Goal: Task Accomplishment & Management: Manage account settings

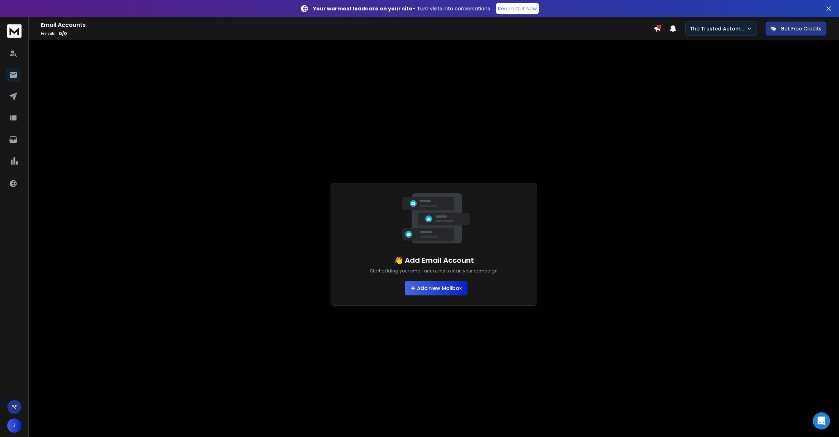
click at [716, 31] on p "The Trusted Automation II" at bounding box center [718, 28] width 57 height 7
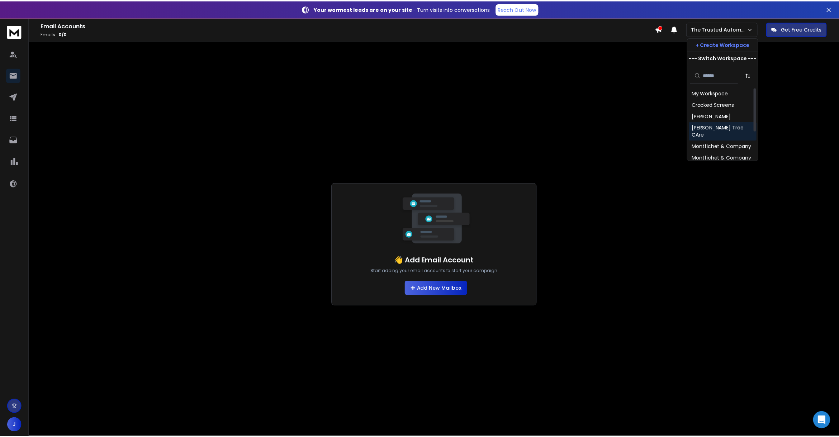
scroll to position [46, 0]
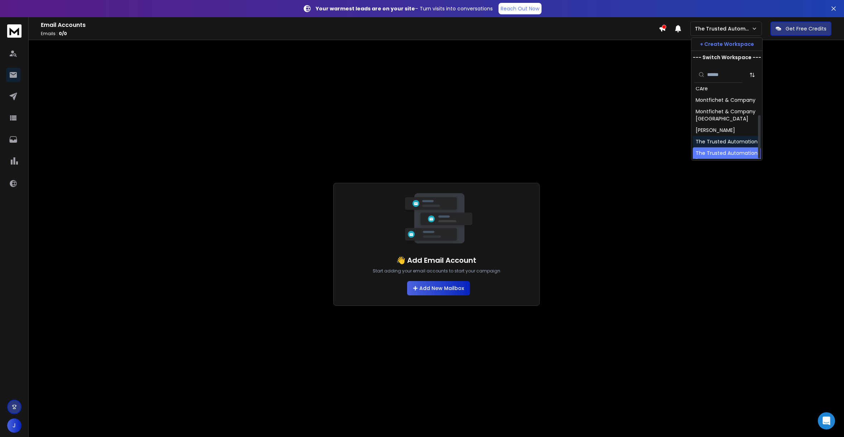
click at [729, 138] on div "The Trusted Automation" at bounding box center [727, 141] width 62 height 7
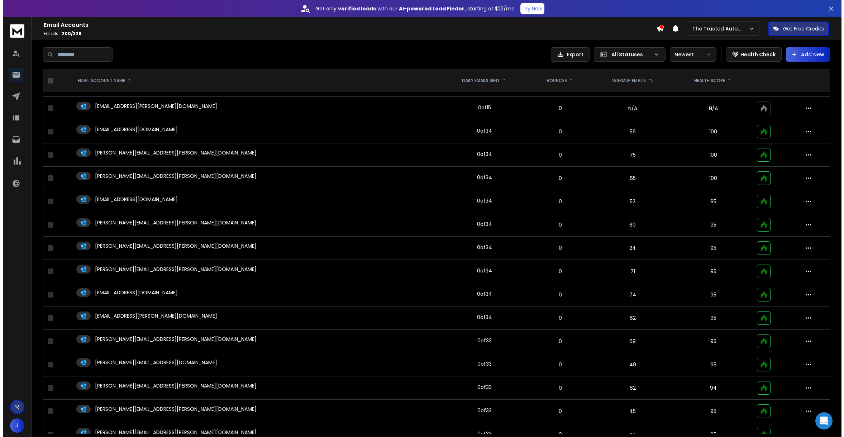
scroll to position [3247, 0]
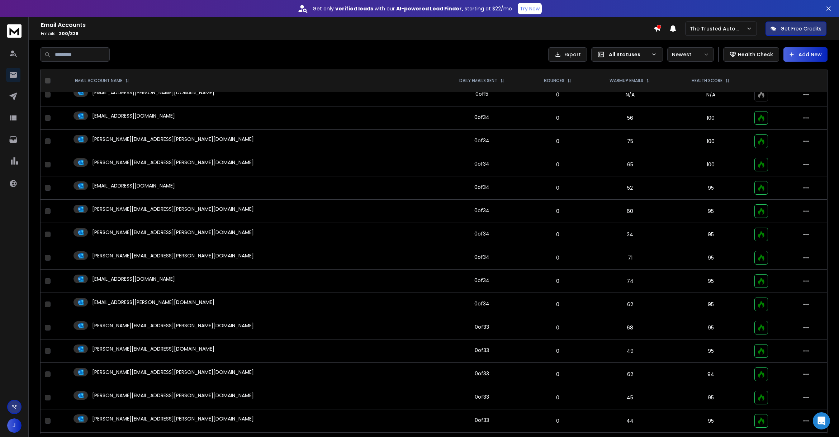
click at [148, 115] on p "[EMAIL_ADDRESS][DOMAIN_NAME]" at bounding box center [133, 115] width 83 height 7
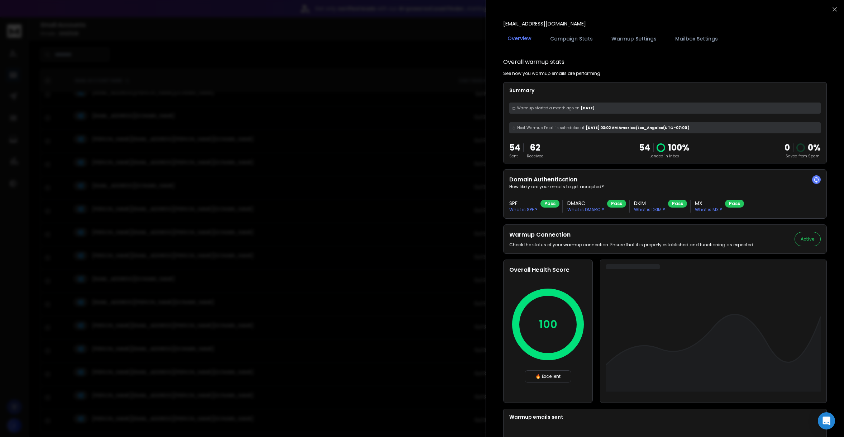
click at [628, 35] on button "Warmup Settings" at bounding box center [634, 39] width 54 height 16
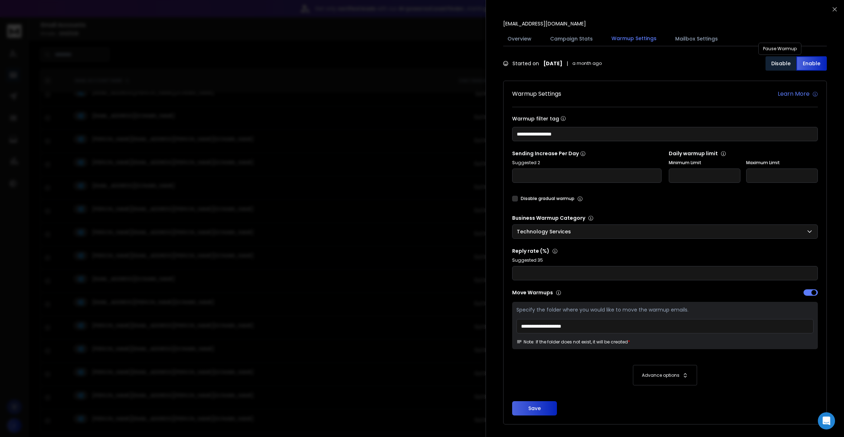
click at [772, 64] on button "Disable" at bounding box center [781, 63] width 31 height 14
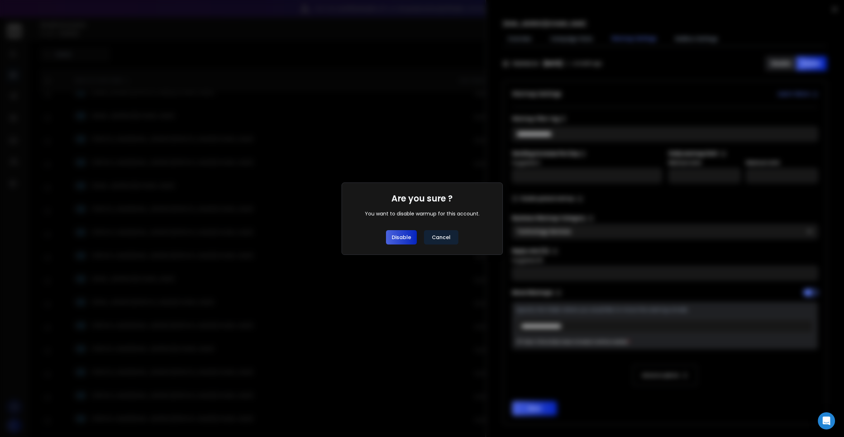
click at [436, 237] on button "Cancel" at bounding box center [441, 237] width 34 height 14
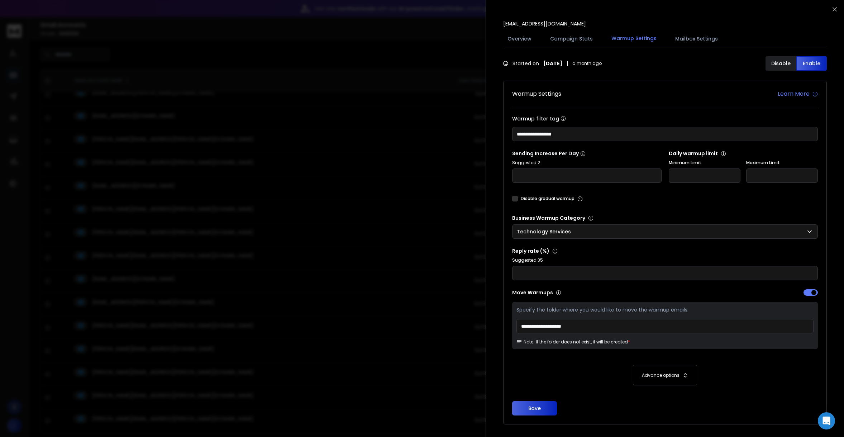
click at [696, 37] on button "Mailbox Settings" at bounding box center [696, 39] width 51 height 16
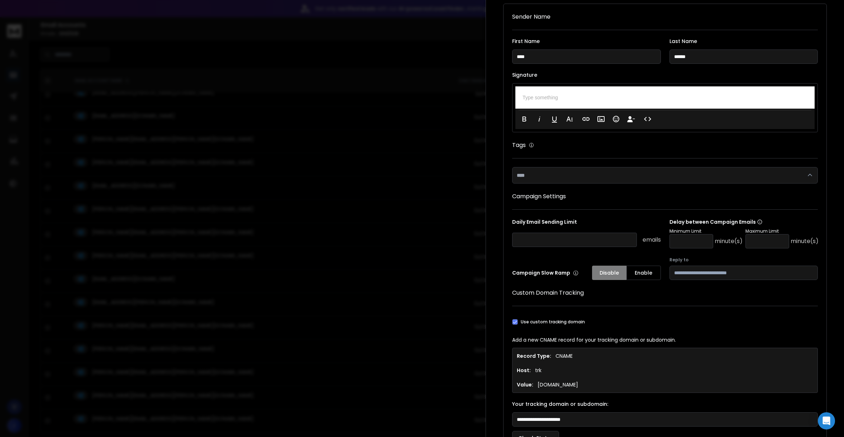
scroll to position [0, 0]
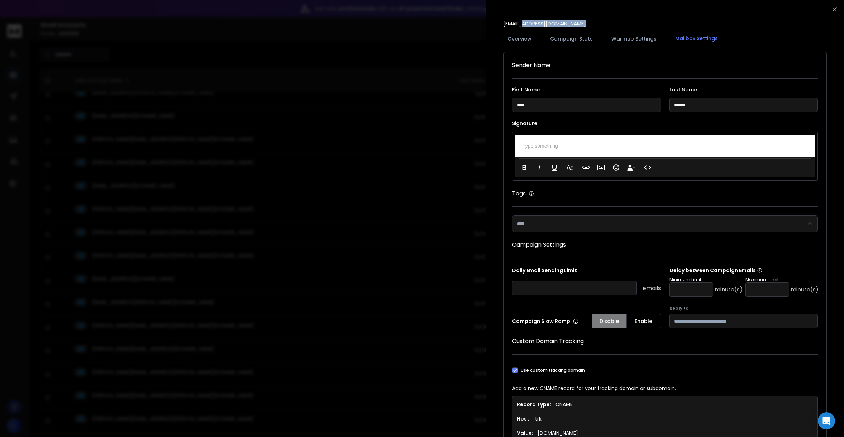
drag, startPoint x: 524, startPoint y: 24, endPoint x: 598, endPoint y: 25, distance: 74.6
click at [598, 25] on div "[EMAIL_ADDRESS][DOMAIN_NAME]" at bounding box center [665, 23] width 324 height 7
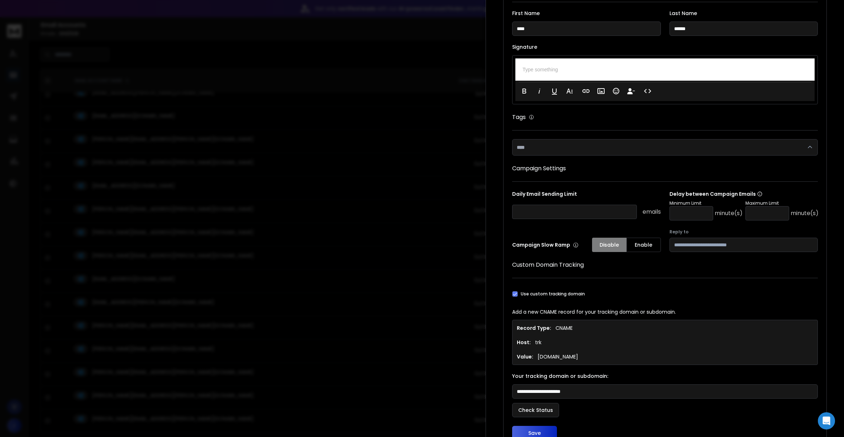
scroll to position [109, 0]
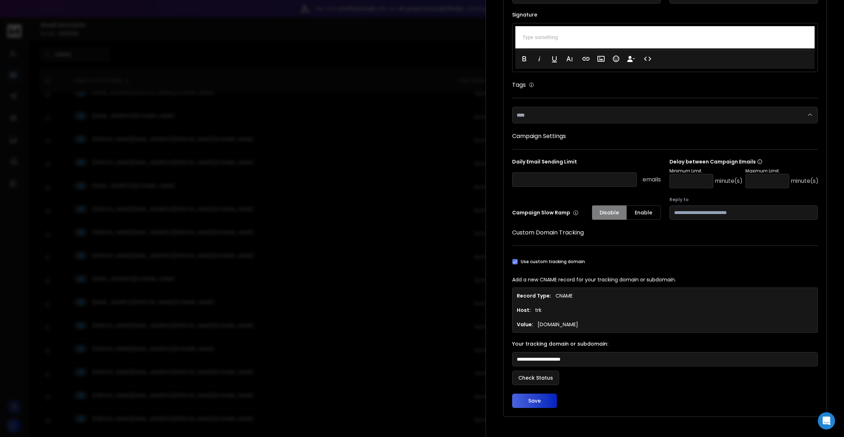
drag, startPoint x: 540, startPoint y: 362, endPoint x: 538, endPoint y: 352, distance: 10.6
click at [541, 362] on input "**********" at bounding box center [665, 359] width 306 height 14
click at [536, 310] on p "trk" at bounding box center [538, 309] width 6 height 7
click at [599, 390] on form "**********" at bounding box center [665, 192] width 306 height 429
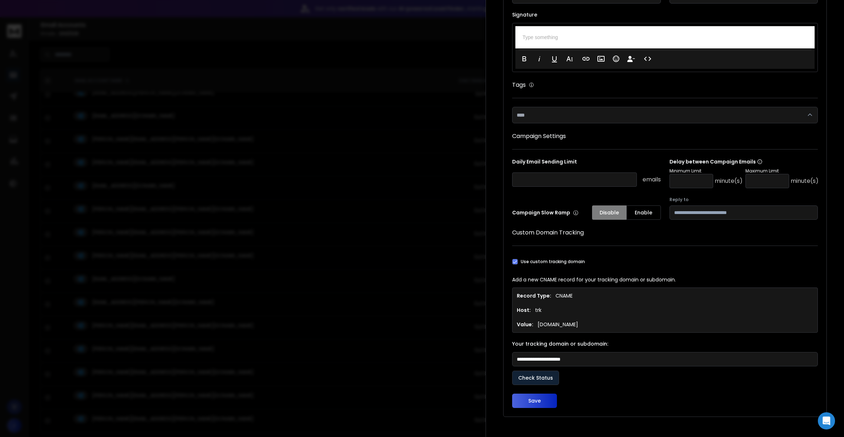
click at [550, 380] on button "Check Status" at bounding box center [535, 378] width 47 height 14
drag, startPoint x: 523, startPoint y: 180, endPoint x: 516, endPoint y: 180, distance: 6.8
click at [516, 180] on input "**" at bounding box center [574, 179] width 125 height 14
click at [474, 107] on div at bounding box center [422, 218] width 844 height 437
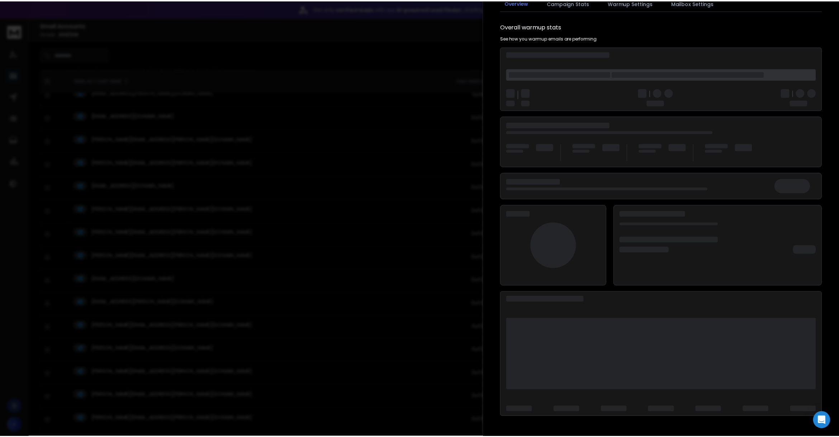
scroll to position [0, 0]
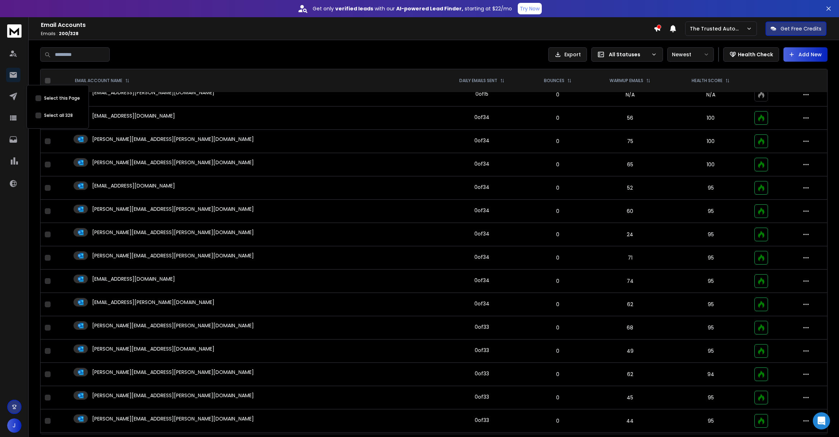
drag, startPoint x: 47, startPoint y: 81, endPoint x: 57, endPoint y: 95, distance: 17.1
click at [47, 82] on button "Select this Page" at bounding box center [48, 81] width 6 height 6
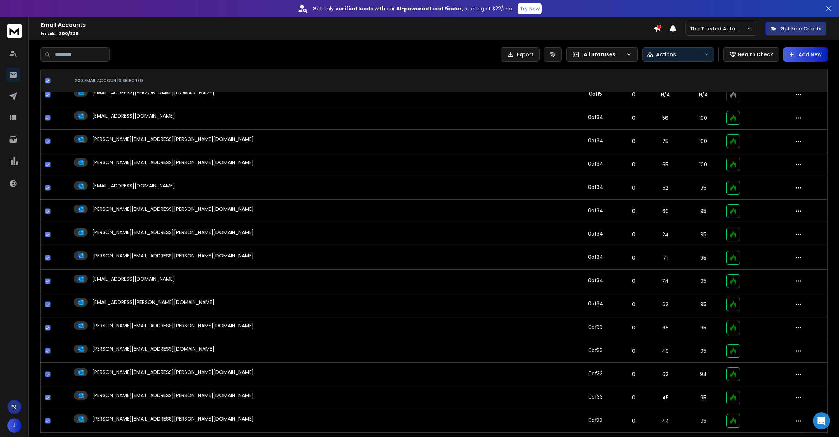
click at [704, 54] on button "Actions" at bounding box center [678, 54] width 72 height 14
click at [692, 98] on div "Enable Warmup" at bounding box center [685, 94] width 68 height 12
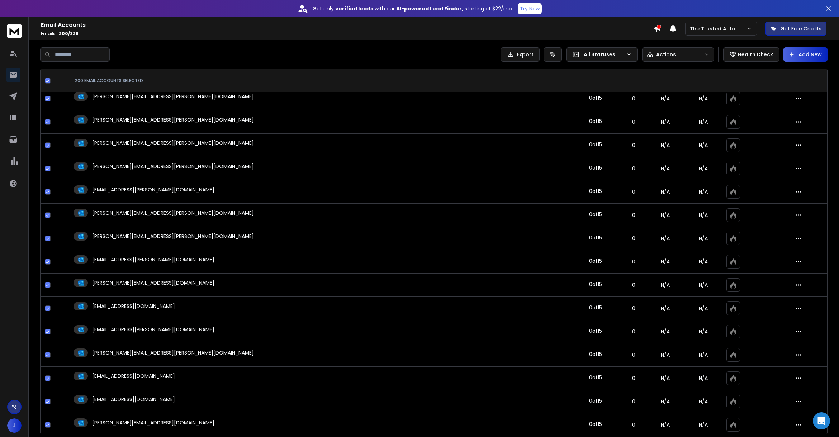
scroll to position [1431, 0]
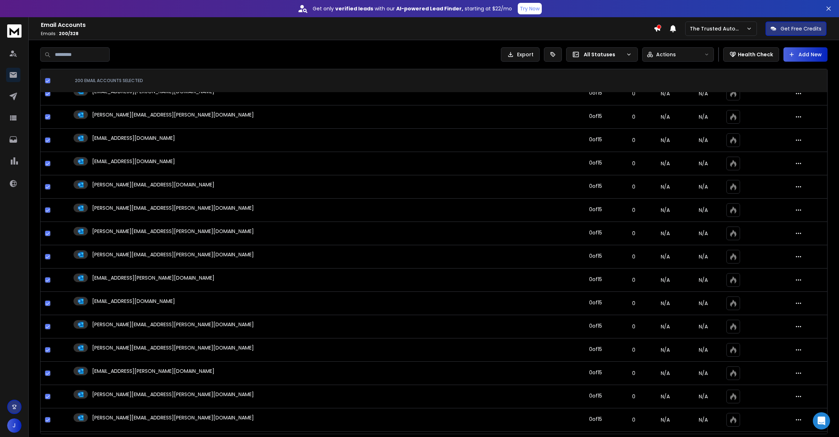
click at [133, 139] on p "[EMAIL_ADDRESS][DOMAIN_NAME]" at bounding box center [133, 137] width 83 height 7
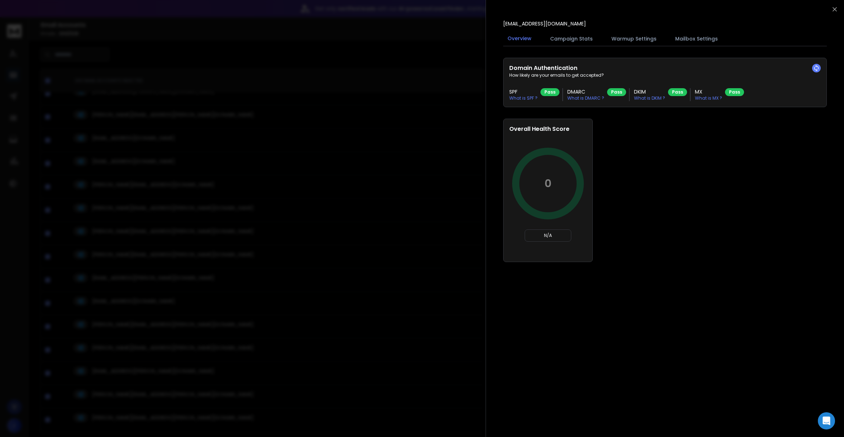
click at [631, 38] on button "Warmup Settings" at bounding box center [634, 39] width 54 height 16
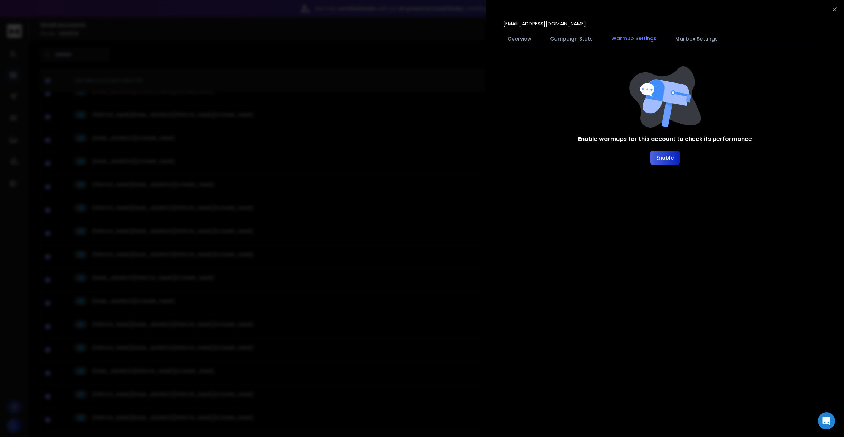
click at [670, 161] on button "Enable" at bounding box center [664, 158] width 29 height 14
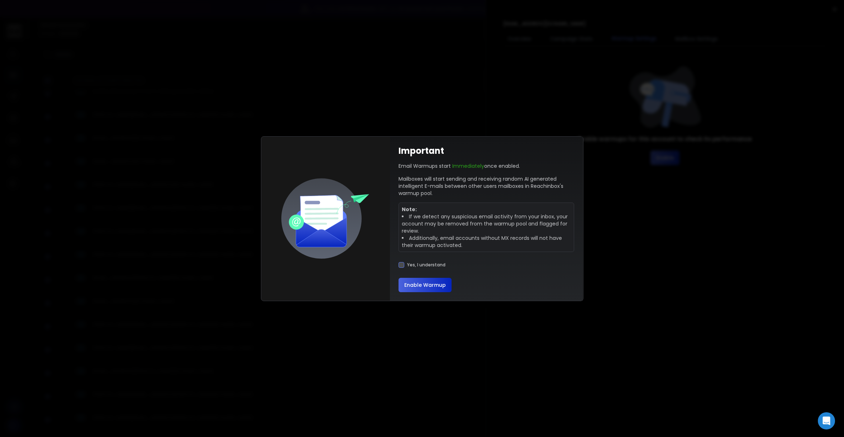
click at [400, 267] on div "Yes, I understand" at bounding box center [422, 265] width 47 height 14
click at [401, 267] on button "Yes, I understand" at bounding box center [402, 265] width 6 height 6
click at [416, 282] on button "Enable Warmup" at bounding box center [425, 285] width 53 height 14
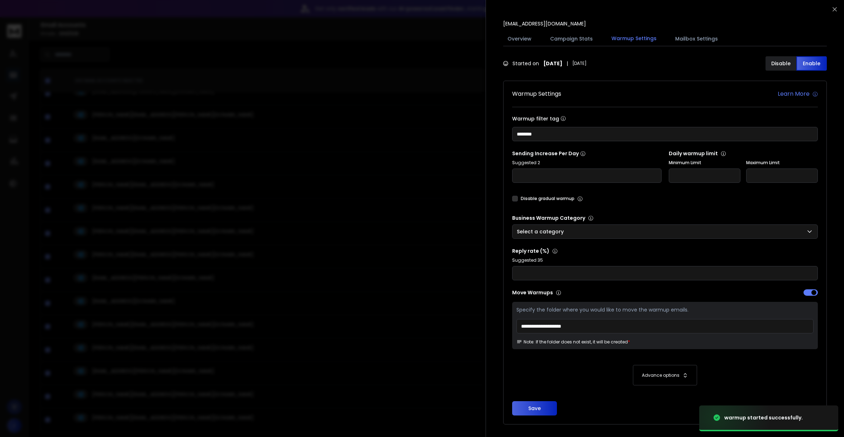
click at [511, 174] on div "**********" at bounding box center [665, 253] width 324 height 344
drag, startPoint x: 680, startPoint y: 176, endPoint x: 672, endPoint y: 176, distance: 8.3
click at [672, 176] on input "*" at bounding box center [705, 175] width 72 height 14
click at [831, 9] on icon "button" at bounding box center [834, 9] width 7 height 7
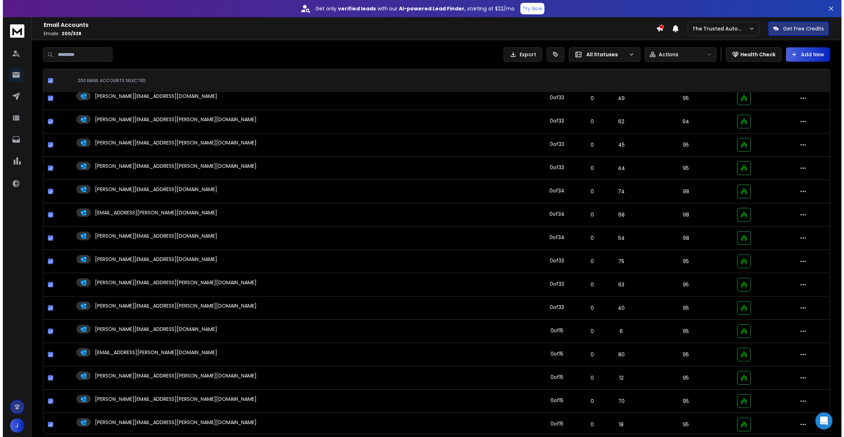
scroll to position [3487, 0]
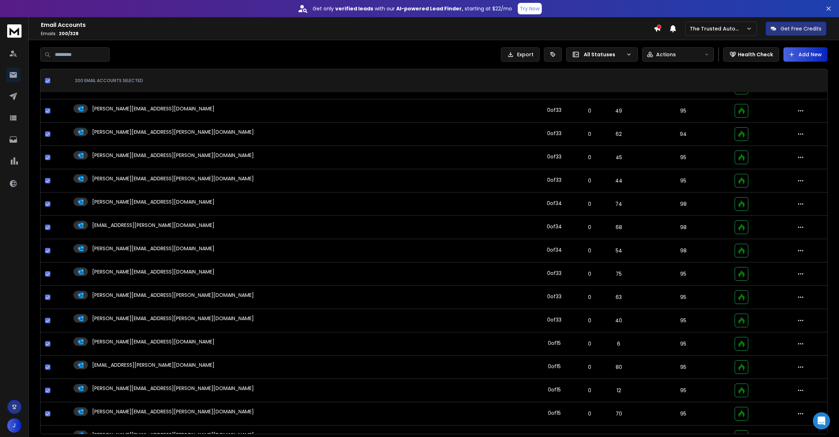
click at [738, 205] on icon at bounding box center [741, 203] width 7 height 7
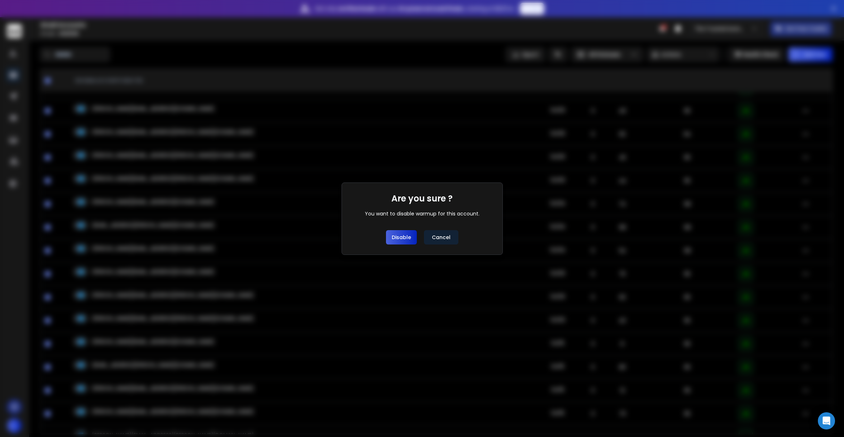
drag, startPoint x: 438, startPoint y: 240, endPoint x: 610, endPoint y: 191, distance: 178.4
click at [438, 240] on button "Cancel" at bounding box center [441, 237] width 34 height 14
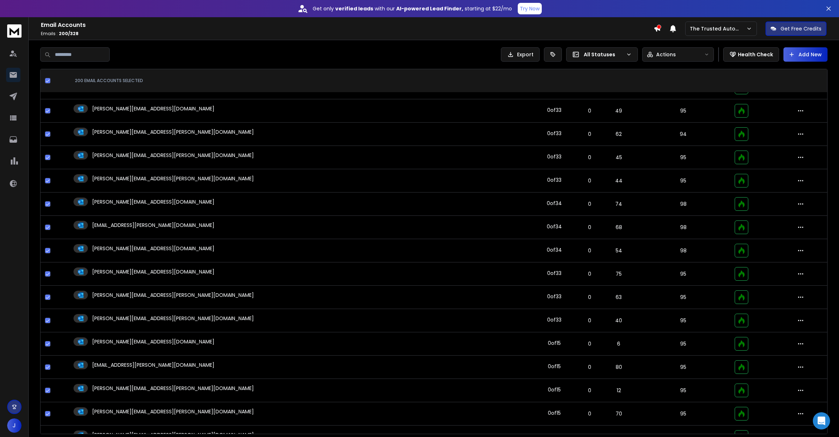
click at [178, 179] on p "[PERSON_NAME][EMAIL_ADDRESS][PERSON_NAME][DOMAIN_NAME]" at bounding box center [173, 178] width 162 height 7
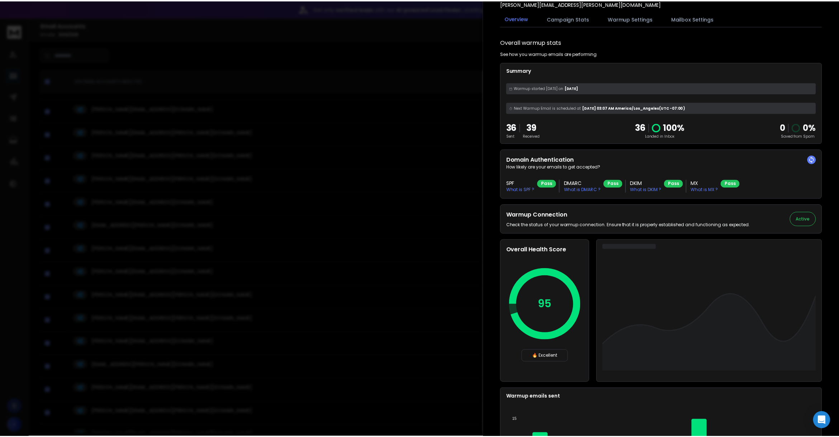
scroll to position [0, 0]
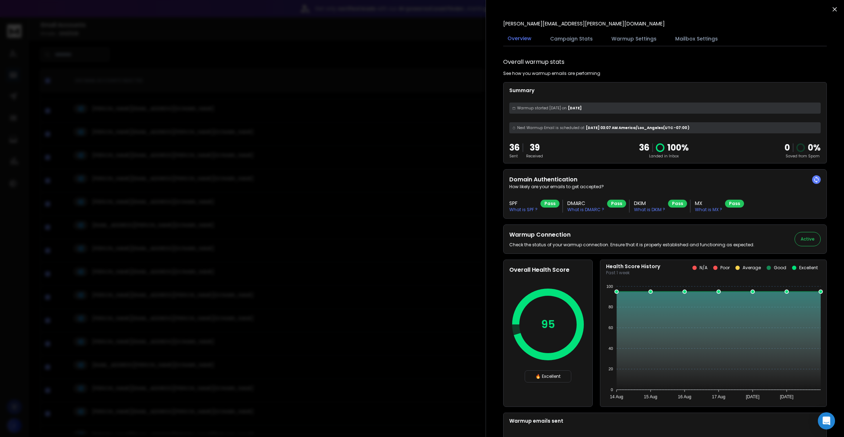
click at [831, 11] on icon "button" at bounding box center [834, 9] width 7 height 7
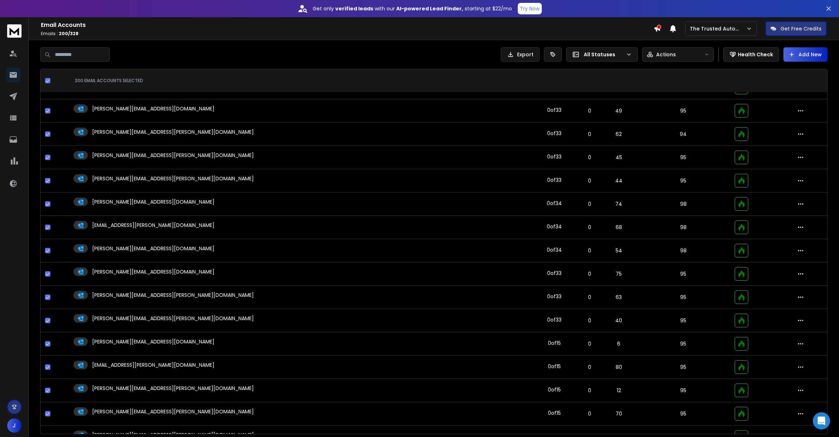
click at [801, 56] on button "Add New" at bounding box center [805, 54] width 44 height 14
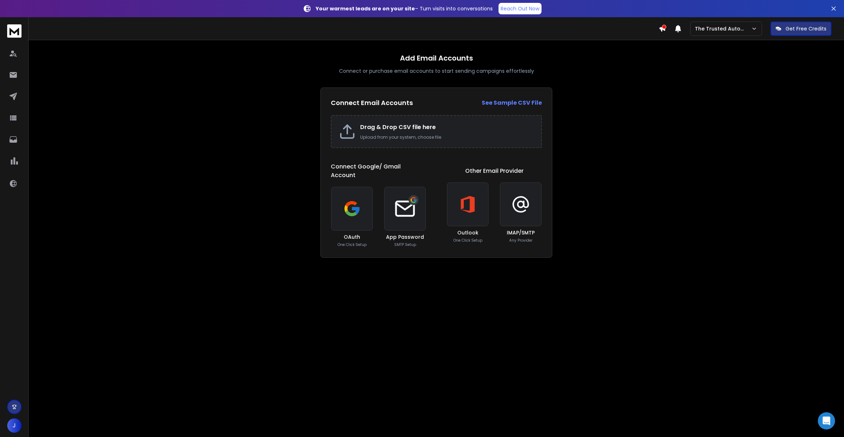
click at [831, 7] on icon at bounding box center [833, 8] width 6 height 6
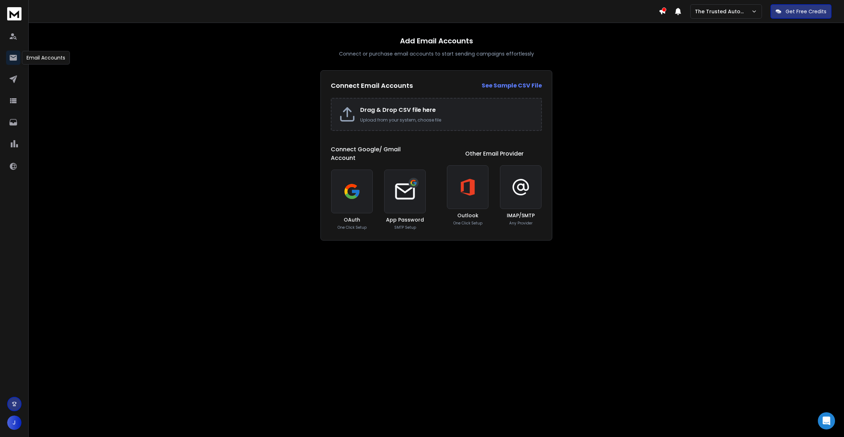
click at [13, 57] on icon at bounding box center [13, 57] width 9 height 9
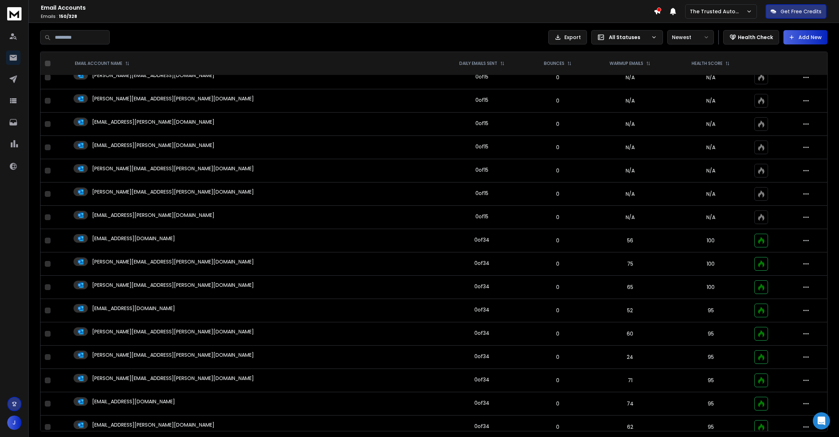
scroll to position [3156, 0]
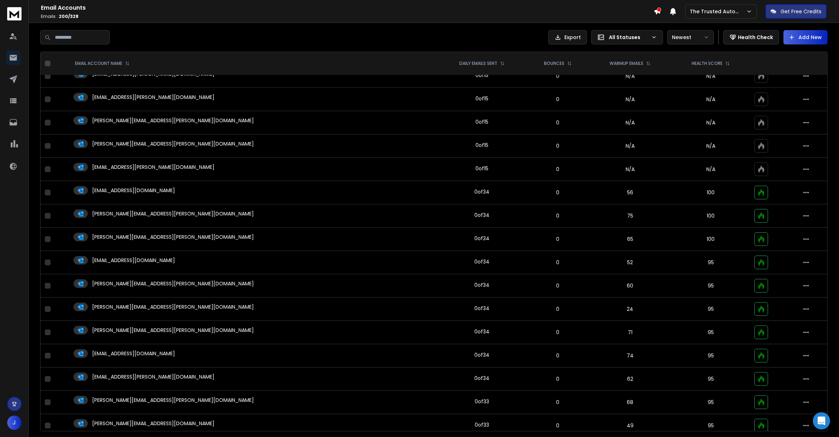
click at [149, 237] on p "[PERSON_NAME][EMAIL_ADDRESS][PERSON_NAME][DOMAIN_NAME]" at bounding box center [173, 236] width 162 height 7
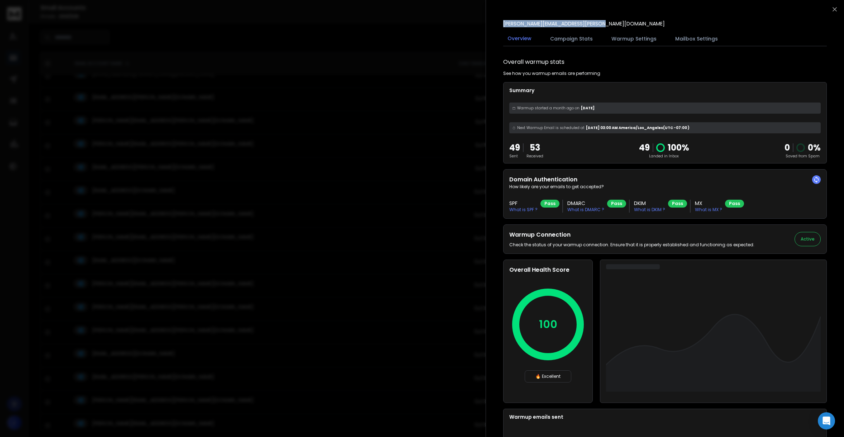
drag, startPoint x: 600, startPoint y: 23, endPoint x: 502, endPoint y: 16, distance: 97.3
click at [504, 17] on div "[PERSON_NAME][EMAIL_ADDRESS][PERSON_NAME][DOMAIN_NAME] Overview Campaign Stats …" at bounding box center [665, 292] width 341 height 567
copy p "[PERSON_NAME][EMAIL_ADDRESS][PERSON_NAME]"
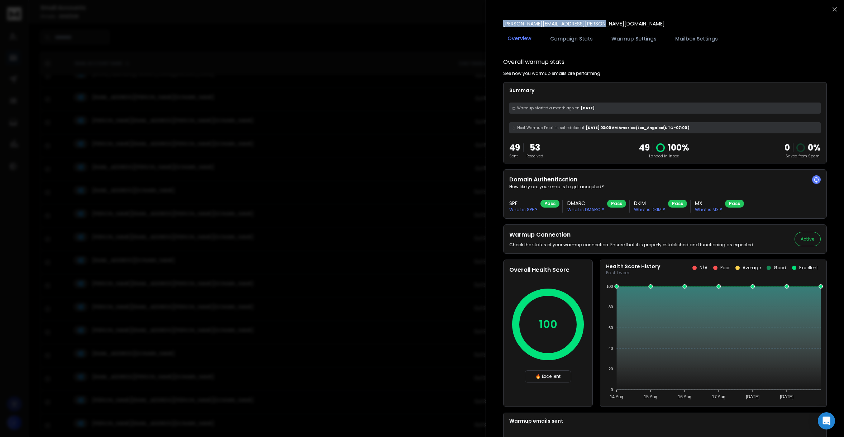
click at [610, 23] on div "[PERSON_NAME][EMAIL_ADDRESS][PERSON_NAME][DOMAIN_NAME]" at bounding box center [665, 23] width 324 height 7
drag, startPoint x: 606, startPoint y: 24, endPoint x: 499, endPoint y: 23, distance: 107.2
click at [499, 23] on div "[PERSON_NAME][EMAIL_ADDRESS][PERSON_NAME][DOMAIN_NAME] Overview Campaign Stats …" at bounding box center [665, 294] width 341 height 571
copy p "[PERSON_NAME][EMAIL_ADDRESS][PERSON_NAME][DOMAIN_NAME]"
click at [832, 11] on icon "button" at bounding box center [834, 9] width 7 height 7
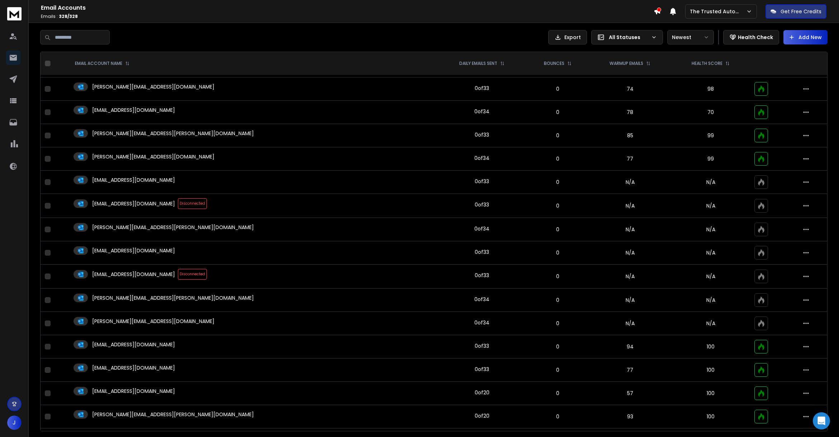
scroll to position [7292, 0]
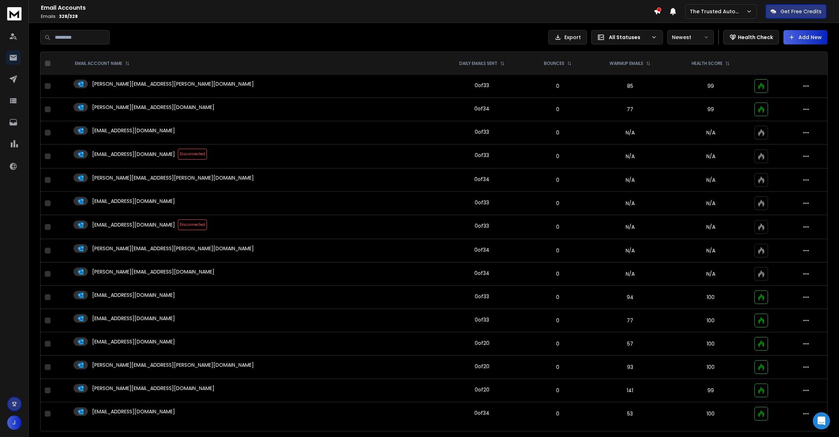
click at [175, 297] on p "[EMAIL_ADDRESS][DOMAIN_NAME]" at bounding box center [133, 294] width 83 height 7
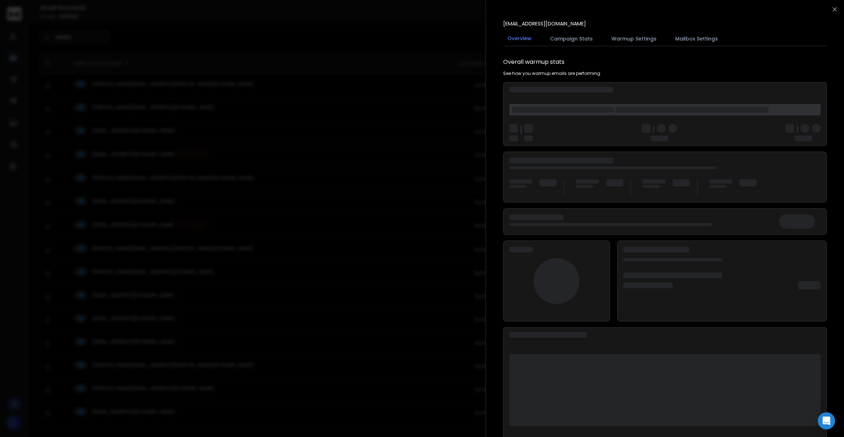
drag, startPoint x: 610, startPoint y: 25, endPoint x: 504, endPoint y: 20, distance: 106.2
click at [504, 20] on div "[EMAIL_ADDRESS][DOMAIN_NAME]" at bounding box center [665, 23] width 324 height 7
copy p "[EMAIL_ADDRESS][DOMAIN_NAME]"
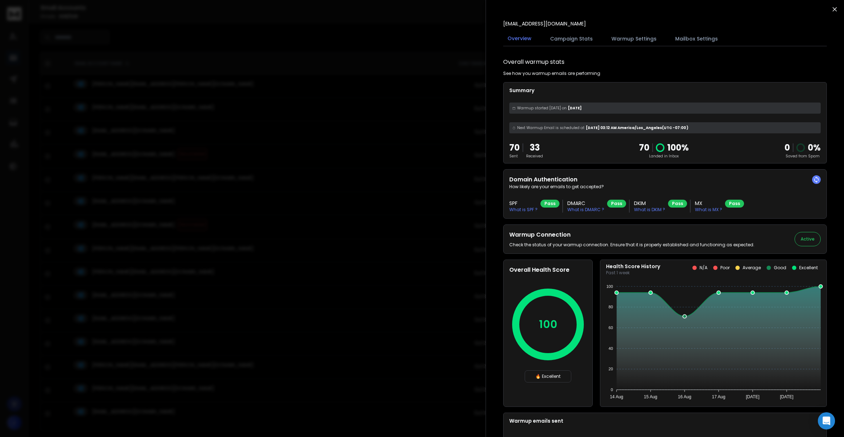
click at [833, 9] on icon "button" at bounding box center [835, 10] width 4 height 4
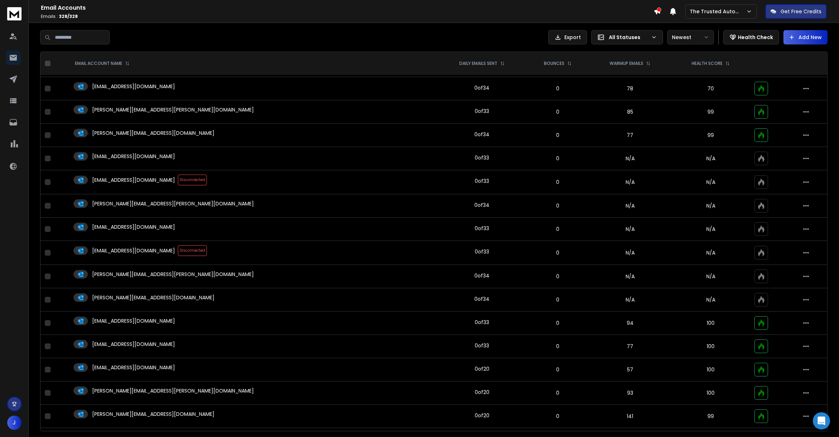
scroll to position [7268, 0]
click at [147, 295] on p "[PERSON_NAME][EMAIL_ADDRESS][DOMAIN_NAME]" at bounding box center [153, 295] width 122 height 7
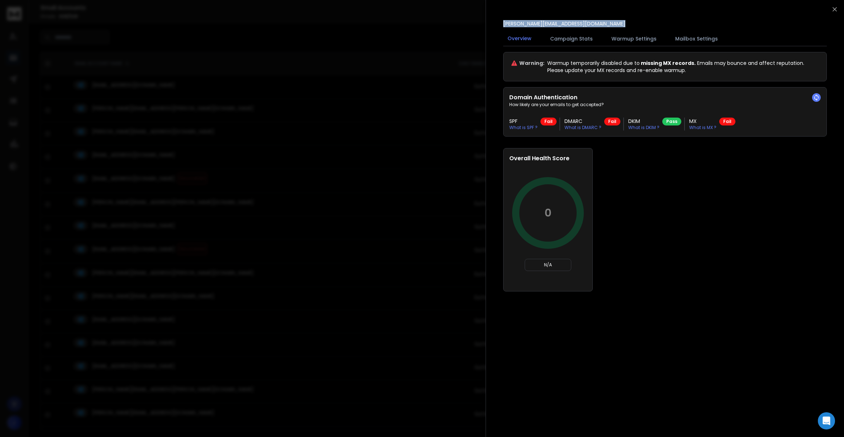
drag, startPoint x: 615, startPoint y: 22, endPoint x: 504, endPoint y: 24, distance: 110.8
click at [504, 24] on div "[PERSON_NAME][EMAIL_ADDRESS][DOMAIN_NAME]" at bounding box center [665, 23] width 324 height 7
click at [626, 24] on div "[PERSON_NAME][EMAIL_ADDRESS][DOMAIN_NAME]" at bounding box center [665, 23] width 324 height 7
click at [834, 8] on icon "button" at bounding box center [835, 10] width 4 height 4
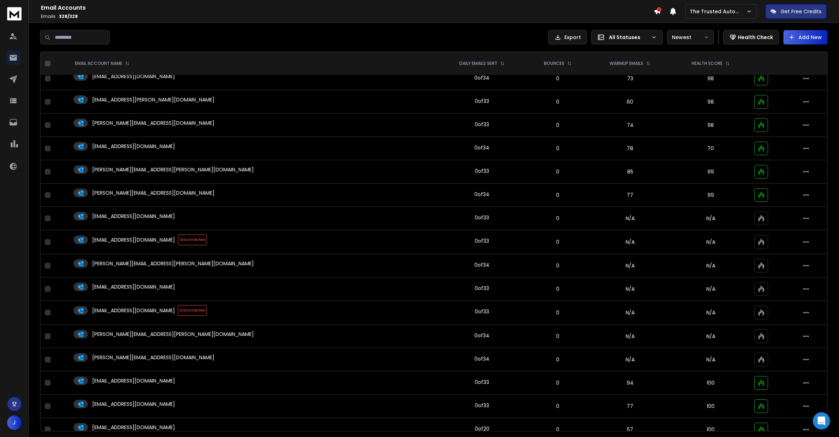
scroll to position [7202, 0]
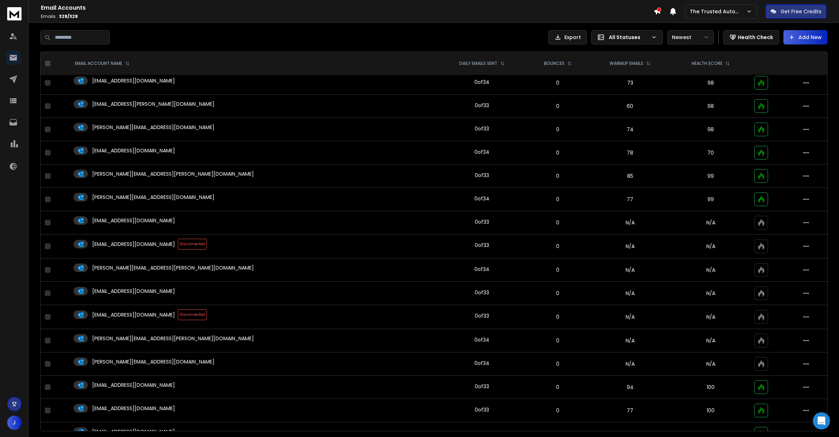
click at [176, 173] on p "[PERSON_NAME][EMAIL_ADDRESS][PERSON_NAME][DOMAIN_NAME]" at bounding box center [173, 173] width 162 height 7
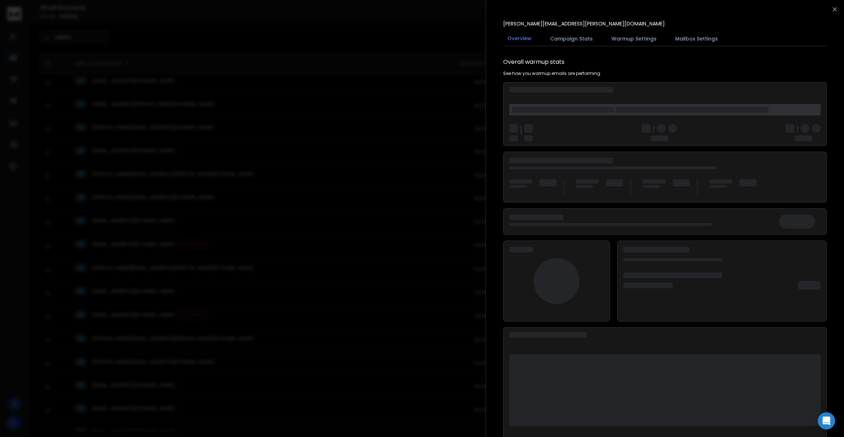
drag, startPoint x: 615, startPoint y: 24, endPoint x: 619, endPoint y: 24, distance: 4.7
click at [616, 24] on p "[PERSON_NAME][EMAIL_ADDRESS][PERSON_NAME][DOMAIN_NAME]" at bounding box center [584, 23] width 162 height 7
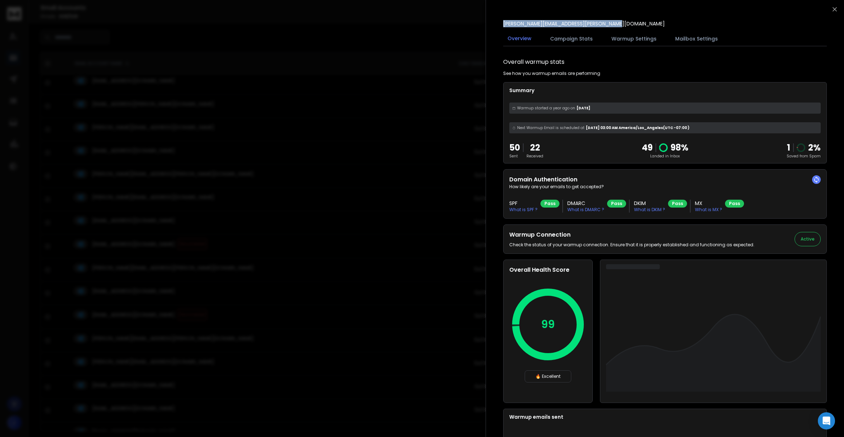
drag, startPoint x: 619, startPoint y: 24, endPoint x: 500, endPoint y: 25, distance: 118.3
click at [500, 25] on div "[PERSON_NAME][EMAIL_ADDRESS][PERSON_NAME][DOMAIN_NAME] Overview Campaign Stats …" at bounding box center [665, 292] width 341 height 567
copy p "[PERSON_NAME][EMAIL_ADDRESS][PERSON_NAME][DOMAIN_NAME]"
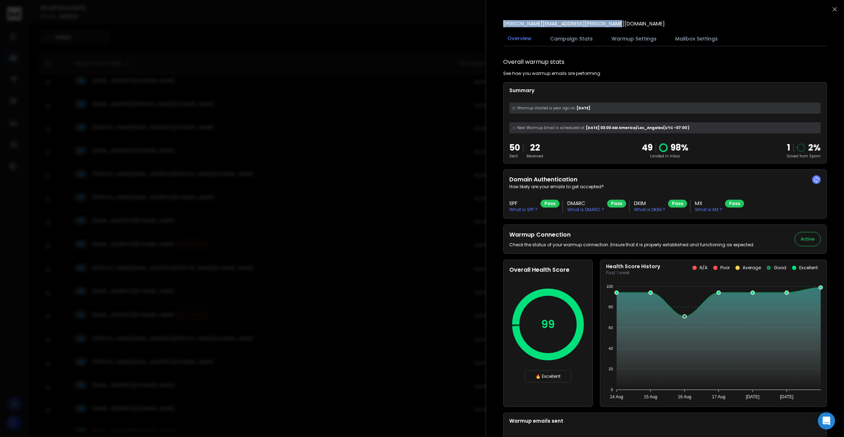
click at [831, 7] on icon "button" at bounding box center [834, 9] width 7 height 7
click at [834, 11] on icon "button" at bounding box center [835, 10] width 4 height 4
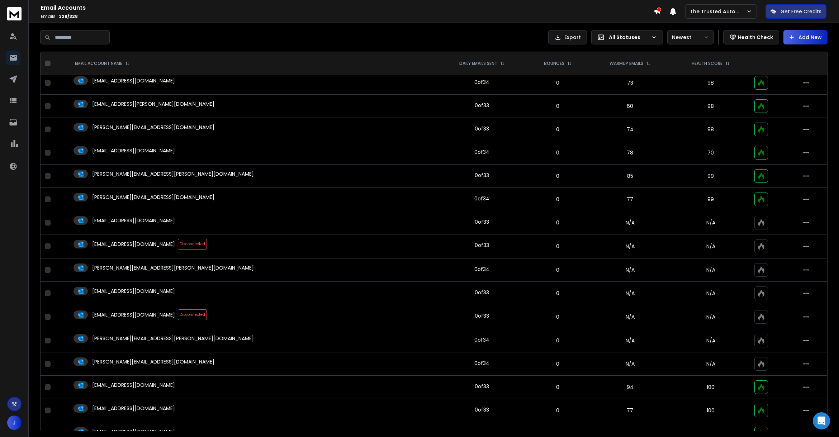
click at [145, 149] on p "[EMAIL_ADDRESS][DOMAIN_NAME]" at bounding box center [133, 150] width 83 height 7
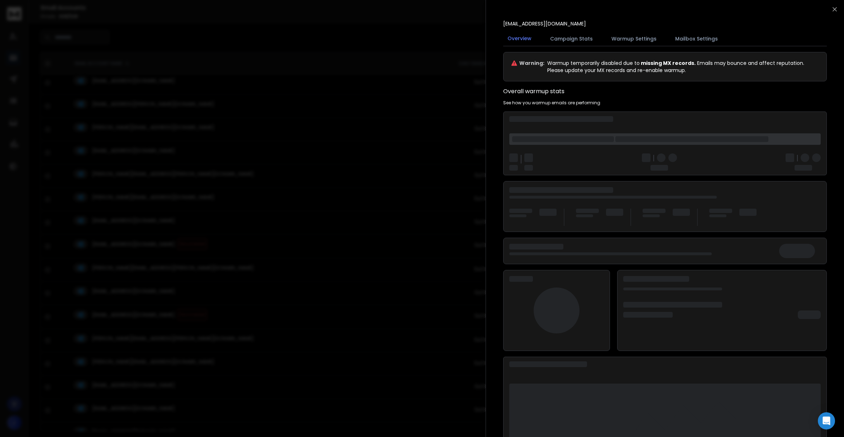
drag, startPoint x: 607, startPoint y: 24, endPoint x: 501, endPoint y: 25, distance: 105.7
click at [501, 25] on div "[EMAIL_ADDRESS][DOMAIN_NAME] Overview Campaign Stats Warmup Settings Mailbox Se…" at bounding box center [665, 251] width 341 height 485
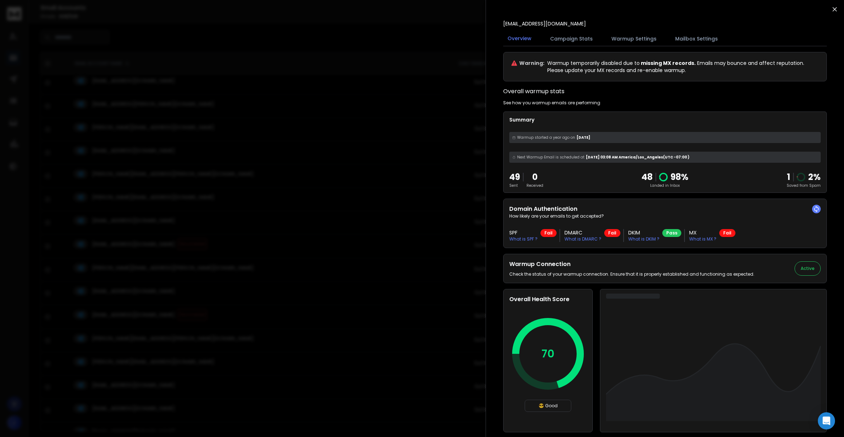
click at [831, 10] on icon "button" at bounding box center [834, 9] width 7 height 7
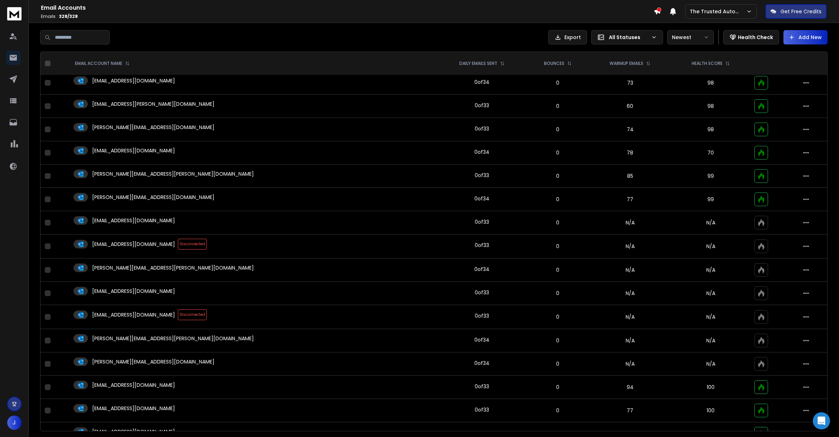
click at [157, 199] on p "[PERSON_NAME][EMAIL_ADDRESS][DOMAIN_NAME]" at bounding box center [153, 197] width 122 height 7
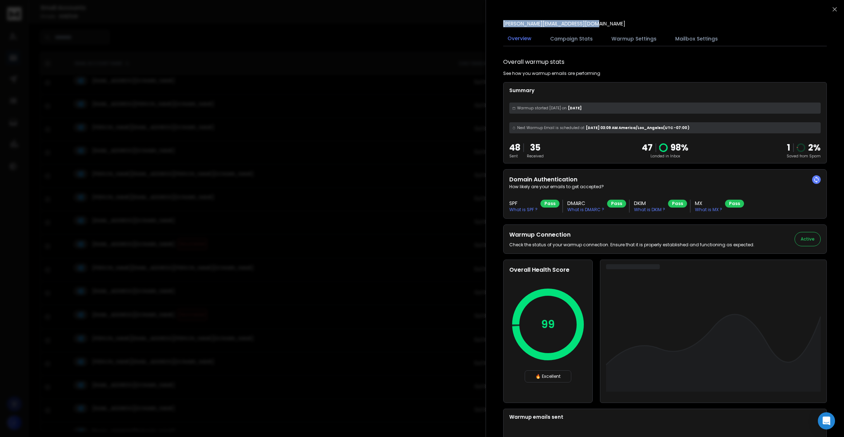
drag, startPoint x: 601, startPoint y: 26, endPoint x: 500, endPoint y: 26, distance: 101.8
click at [500, 26] on div "[PERSON_NAME][EMAIL_ADDRESS][DOMAIN_NAME] Overview Campaign Stats Warmup Settin…" at bounding box center [665, 292] width 341 height 567
copy p "[PERSON_NAME][EMAIL_ADDRESS][DOMAIN_NAME]"
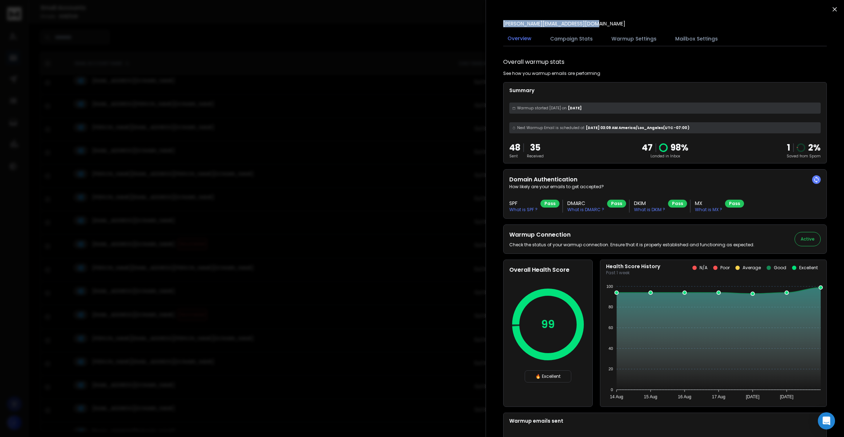
click at [833, 11] on icon "button" at bounding box center [834, 9] width 7 height 7
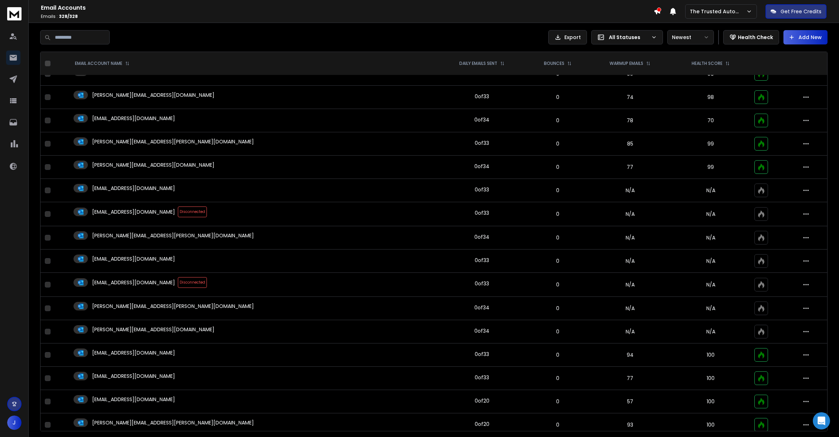
scroll to position [7199, 0]
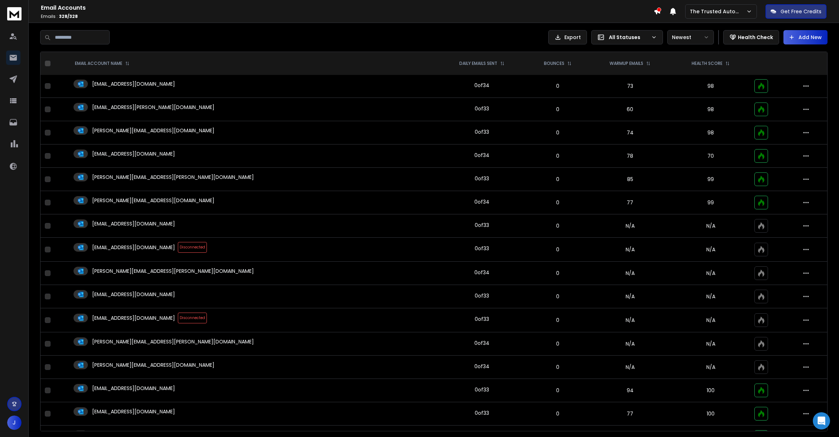
click at [181, 131] on p "[PERSON_NAME][EMAIL_ADDRESS][DOMAIN_NAME]" at bounding box center [153, 130] width 122 height 7
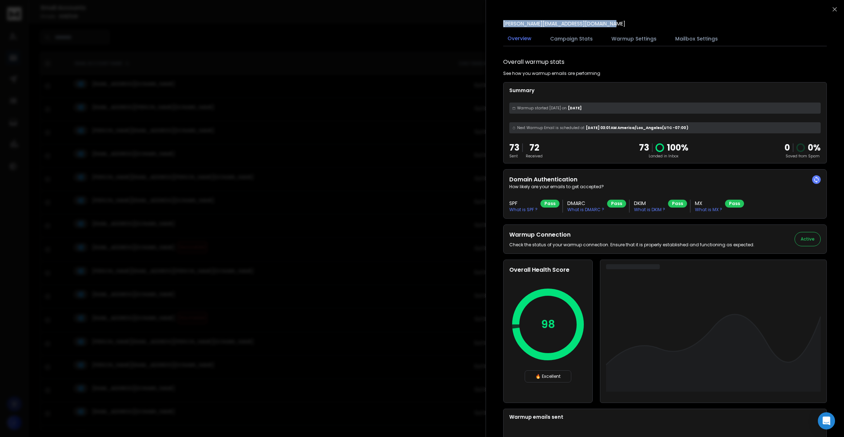
click at [497, 21] on div "[EMAIL_ADDRESS][DOMAIN_NAME] Overview Campaign Stats Warmup Settings Mailbox Se…" at bounding box center [665, 292] width 341 height 567
copy p "[PERSON_NAME][EMAIL_ADDRESS][DOMAIN_NAME]"
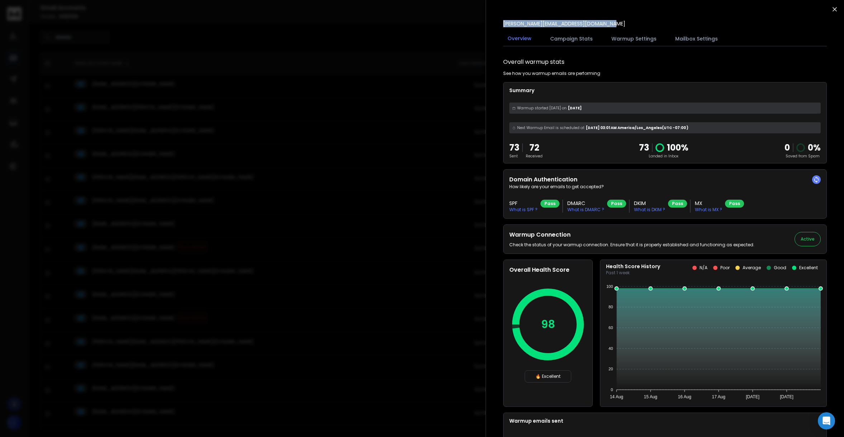
click at [831, 9] on icon "button" at bounding box center [834, 9] width 7 height 7
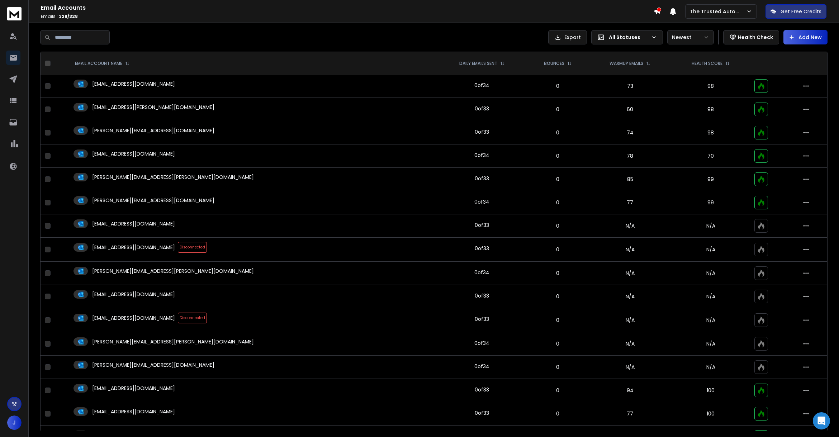
click at [138, 105] on p "[EMAIL_ADDRESS][PERSON_NAME][DOMAIN_NAME]" at bounding box center [153, 107] width 122 height 7
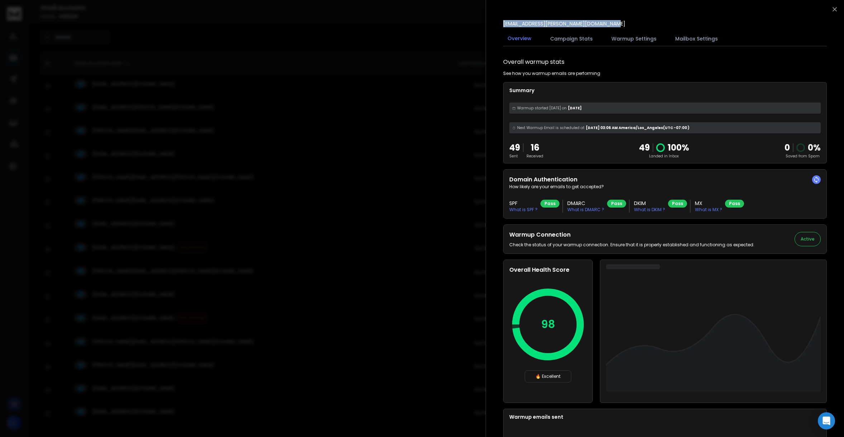
drag, startPoint x: 611, startPoint y: 24, endPoint x: 493, endPoint y: 24, distance: 117.9
click at [493, 24] on div "Multi Select Table Sheet [EMAIL_ADDRESS][PERSON_NAME][DOMAIN_NAME] Overview Cam…" at bounding box center [665, 218] width 358 height 437
copy p "[EMAIL_ADDRESS][PERSON_NAME][DOMAIN_NAME]"
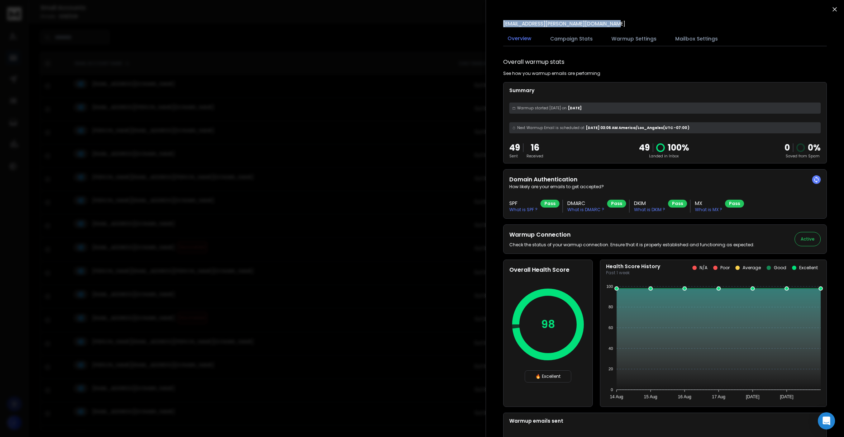
click at [833, 9] on icon "button" at bounding box center [835, 10] width 4 height 4
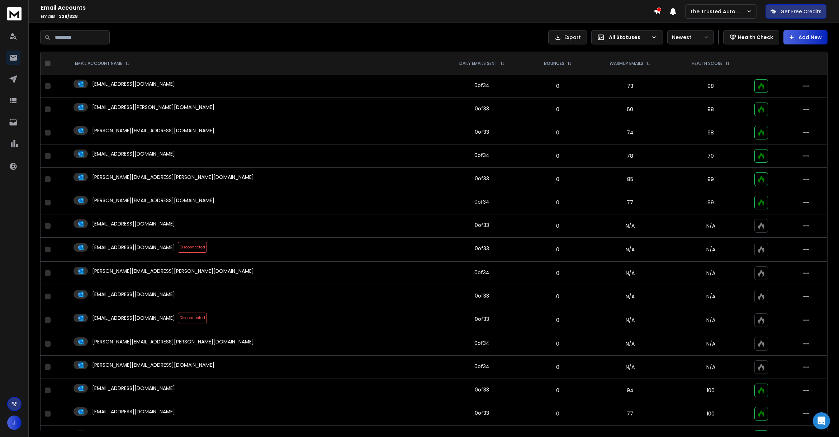
click at [175, 85] on p "[EMAIL_ADDRESS][DOMAIN_NAME]" at bounding box center [133, 83] width 83 height 7
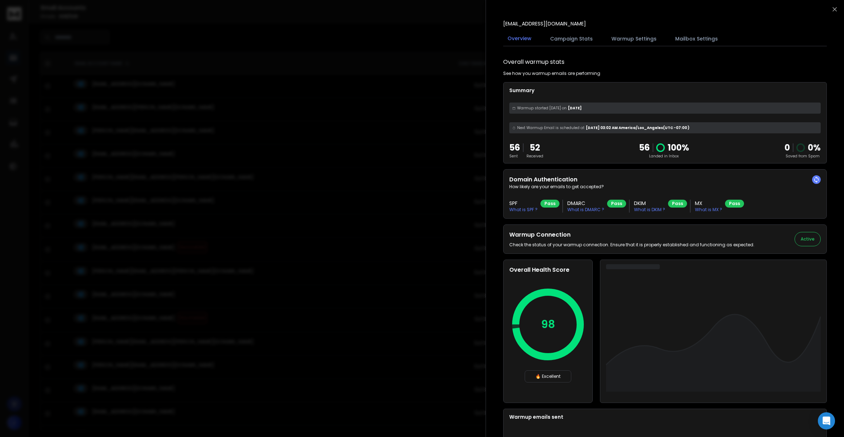
drag, startPoint x: 614, startPoint y: 25, endPoint x: 498, endPoint y: 22, distance: 116.1
click at [498, 22] on div "[EMAIL_ADDRESS][DOMAIN_NAME] Overview Campaign Stats Warmup Settings Mailbox Se…" at bounding box center [665, 292] width 341 height 567
copy p "[EMAIL_ADDRESS][DOMAIN_NAME]"
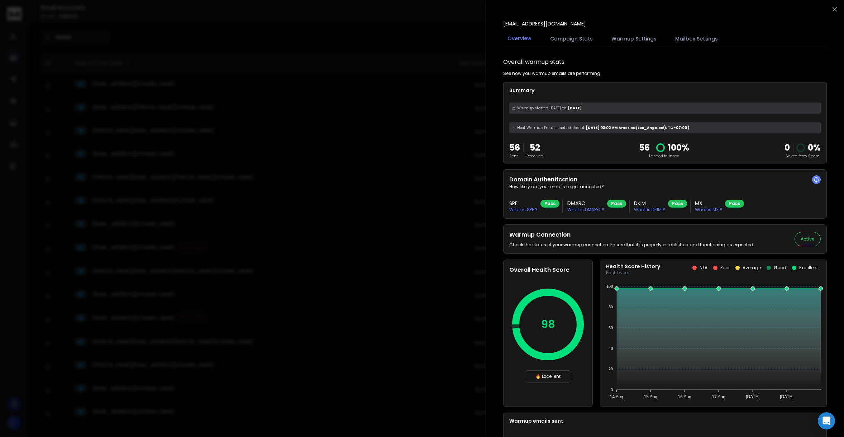
click at [835, 9] on icon "button" at bounding box center [834, 9] width 7 height 7
click at [833, 9] on icon "button" at bounding box center [834, 9] width 7 height 7
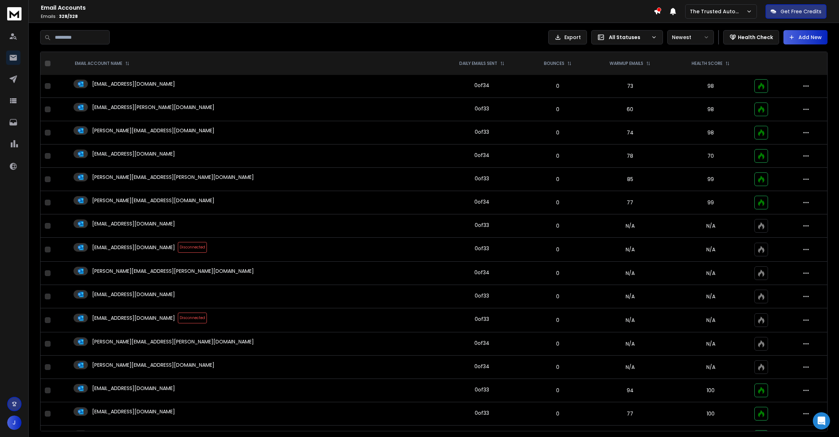
scroll to position [7139, 0]
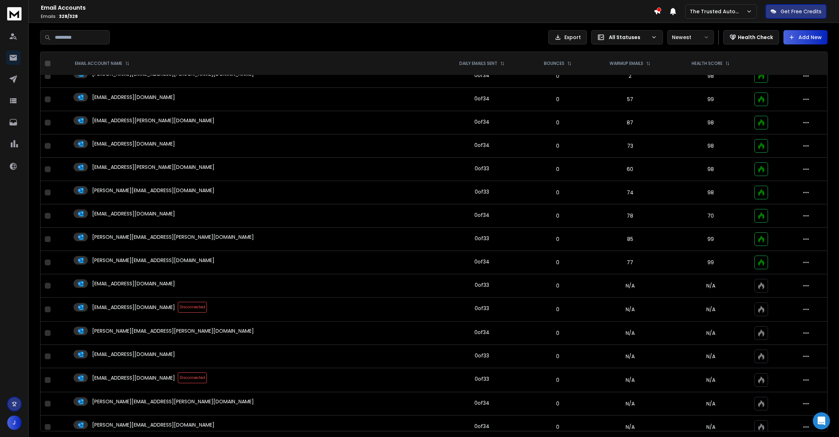
click at [132, 123] on p "[EMAIL_ADDRESS][PERSON_NAME][DOMAIN_NAME]" at bounding box center [153, 120] width 122 height 7
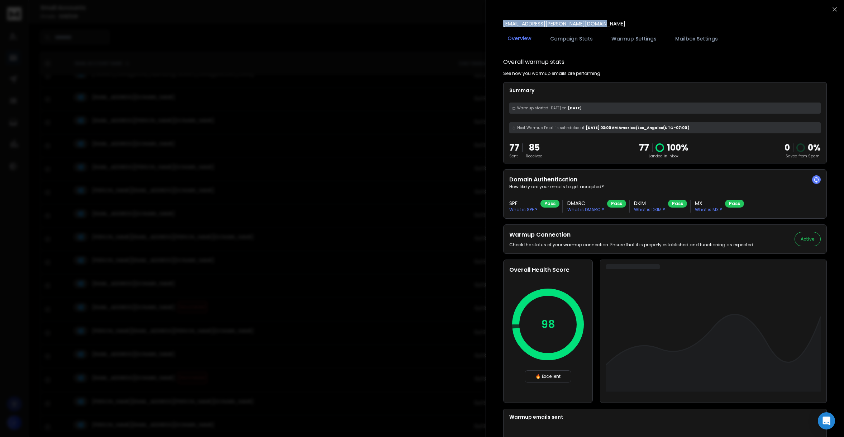
click at [495, 17] on div "[EMAIL_ADDRESS][PERSON_NAME][DOMAIN_NAME] Overview Campaign Stats Warmup Settin…" at bounding box center [665, 292] width 341 height 567
copy p "[EMAIL_ADDRESS][PERSON_NAME][DOMAIN_NAME]"
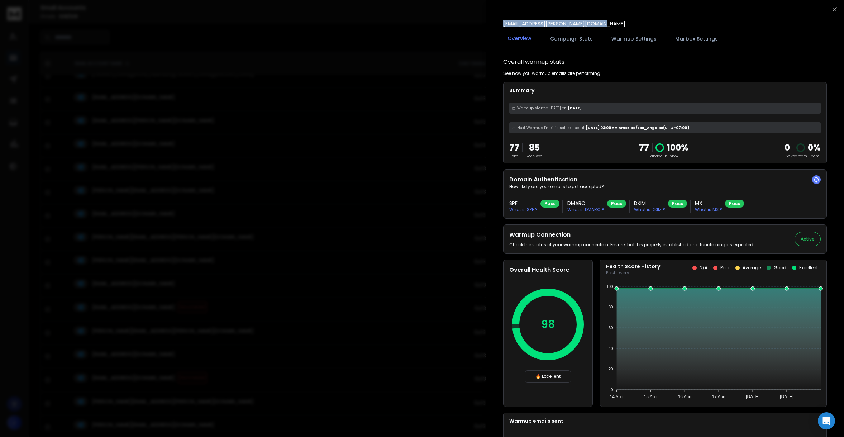
drag, startPoint x: 833, startPoint y: 10, endPoint x: 282, endPoint y: 54, distance: 553.3
click at [833, 10] on icon "button" at bounding box center [835, 10] width 4 height 4
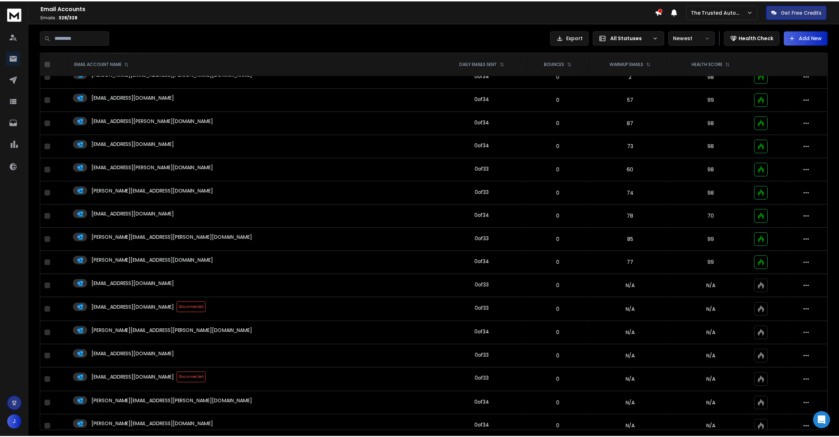
scroll to position [7138, 0]
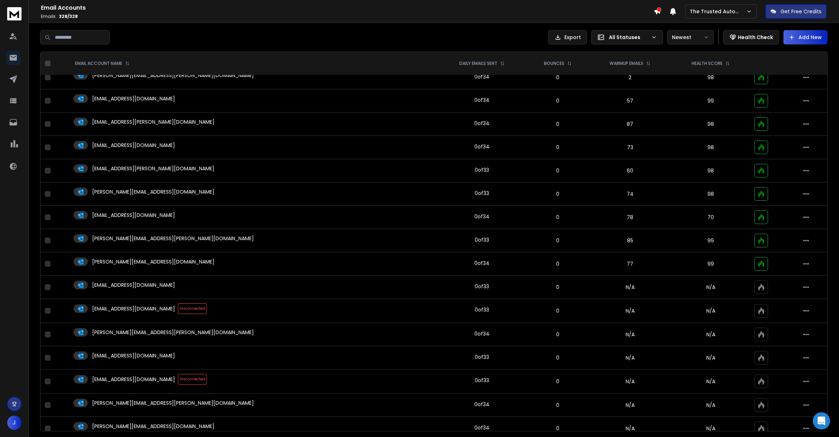
click at [143, 99] on p "[EMAIL_ADDRESS][DOMAIN_NAME]" at bounding box center [133, 98] width 83 height 7
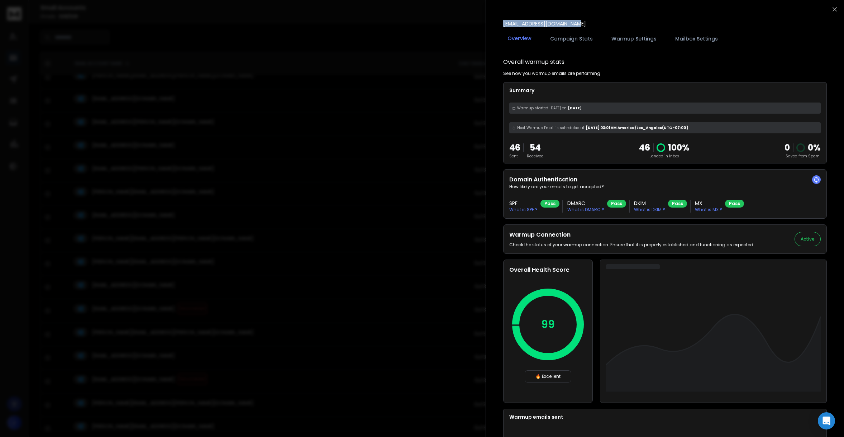
drag, startPoint x: 488, startPoint y: 22, endPoint x: 495, endPoint y: 21, distance: 6.8
click at [495, 21] on div "[EMAIL_ADDRESS][DOMAIN_NAME] Overview Campaign Stats Warmup Settings Mailbox Se…" at bounding box center [665, 292] width 341 height 567
copy p "[EMAIL_ADDRESS][DOMAIN_NAME]"
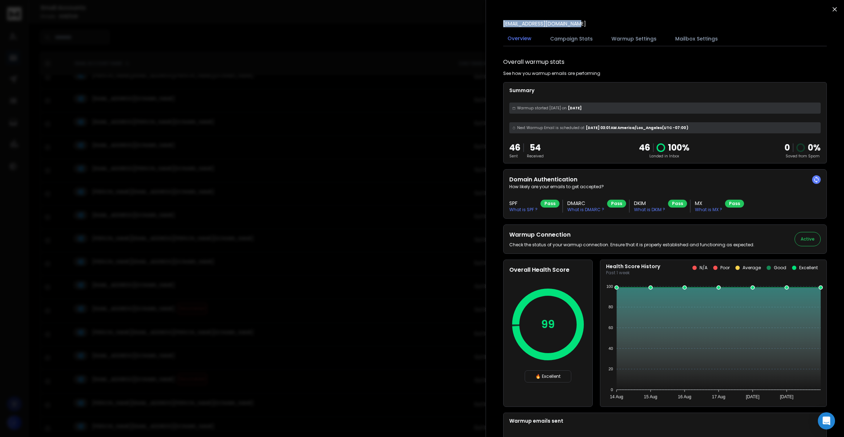
click at [832, 8] on icon "button" at bounding box center [834, 9] width 7 height 7
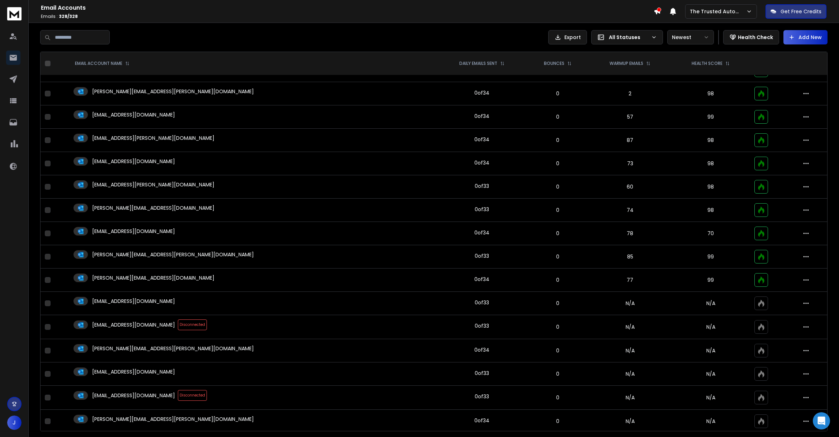
scroll to position [7120, 0]
click at [138, 91] on p "[PERSON_NAME][EMAIL_ADDRESS][PERSON_NAME][DOMAIN_NAME]" at bounding box center [173, 92] width 162 height 7
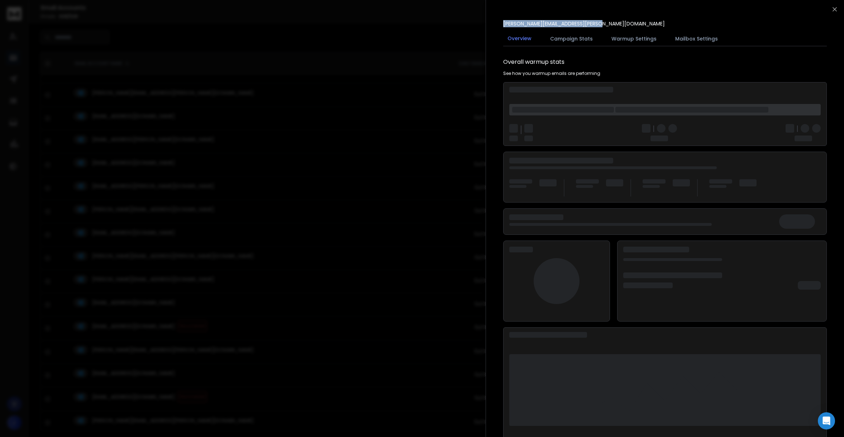
drag, startPoint x: 594, startPoint y: 24, endPoint x: 490, endPoint y: 19, distance: 104.0
click at [490, 19] on div "Multi Select Table Sheet [PERSON_NAME][EMAIL_ADDRESS][PERSON_NAME][DOMAIN_NAME]…" at bounding box center [665, 218] width 358 height 437
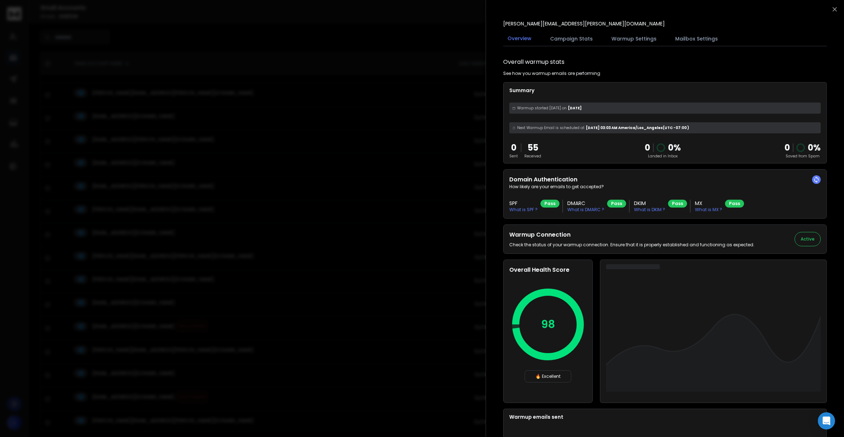
click at [836, 9] on div "Multi Select Table Sheet [PERSON_NAME][EMAIL_ADDRESS][PERSON_NAME][DOMAIN_NAME]…" at bounding box center [665, 218] width 358 height 437
click at [833, 10] on icon "button" at bounding box center [835, 10] width 4 height 4
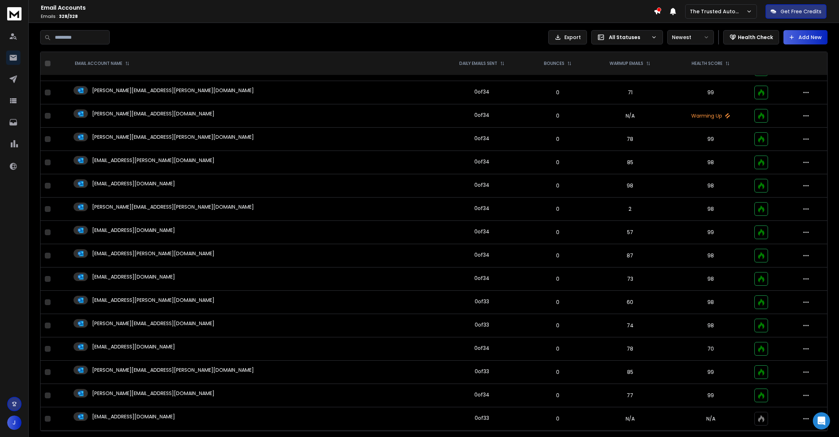
scroll to position [6992, 0]
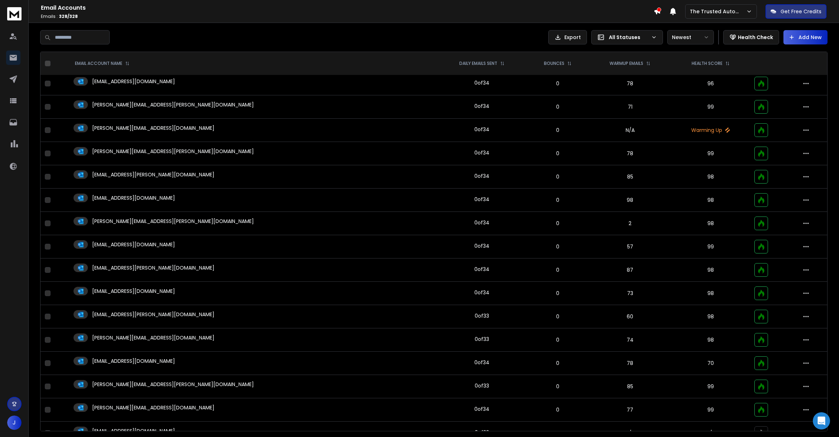
click at [161, 128] on p "[PERSON_NAME][EMAIL_ADDRESS][DOMAIN_NAME]" at bounding box center [153, 127] width 122 height 7
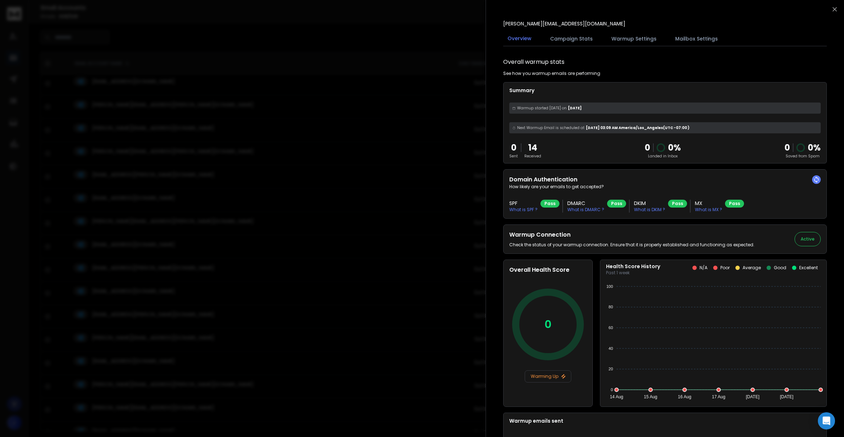
click at [504, 22] on div "[PERSON_NAME][EMAIL_ADDRESS][DOMAIN_NAME]" at bounding box center [665, 23] width 324 height 7
click at [831, 9] on icon "button" at bounding box center [834, 9] width 7 height 7
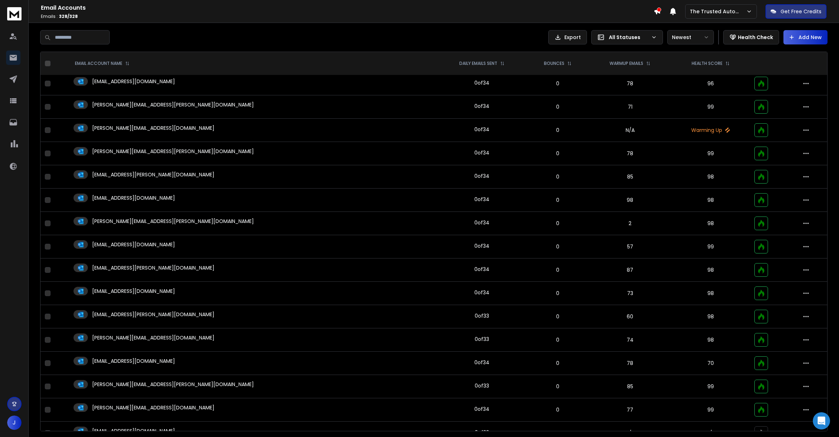
click at [130, 197] on p "[EMAIL_ADDRESS][DOMAIN_NAME]" at bounding box center [133, 197] width 83 height 7
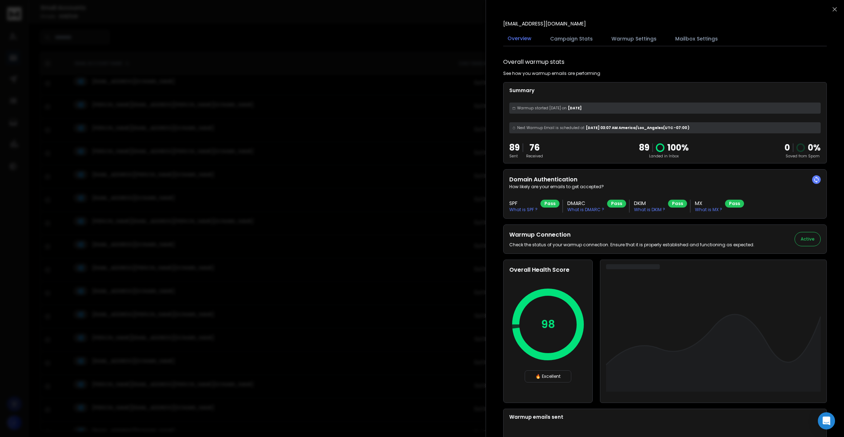
click at [505, 24] on div "[EMAIL_ADDRESS][DOMAIN_NAME]" at bounding box center [665, 23] width 324 height 7
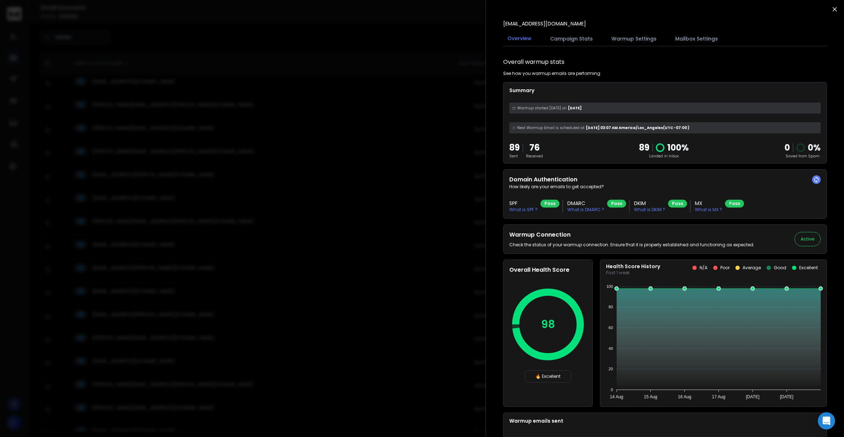
click at [833, 8] on icon "button" at bounding box center [835, 10] width 4 height 4
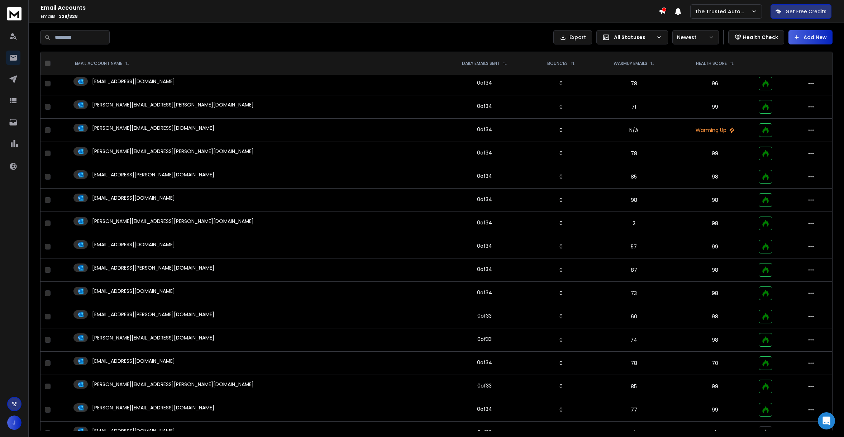
click at [123, 176] on p "[EMAIL_ADDRESS][PERSON_NAME][DOMAIN_NAME]" at bounding box center [153, 174] width 122 height 7
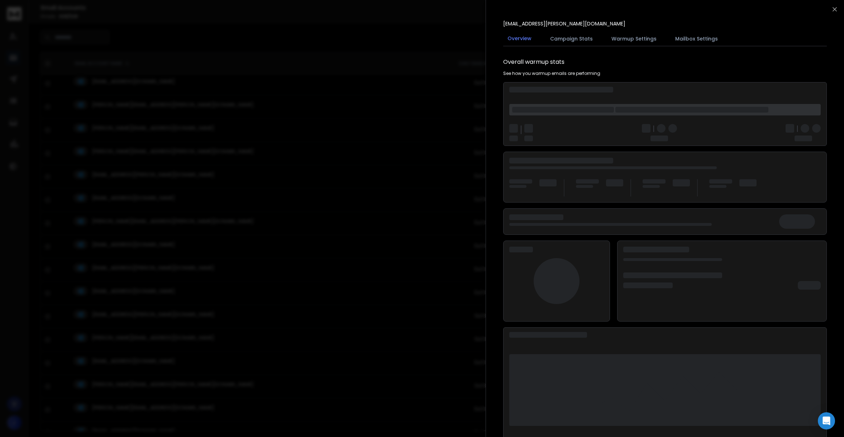
click at [606, 23] on div "[EMAIL_ADDRESS][PERSON_NAME][DOMAIN_NAME]" at bounding box center [665, 23] width 324 height 7
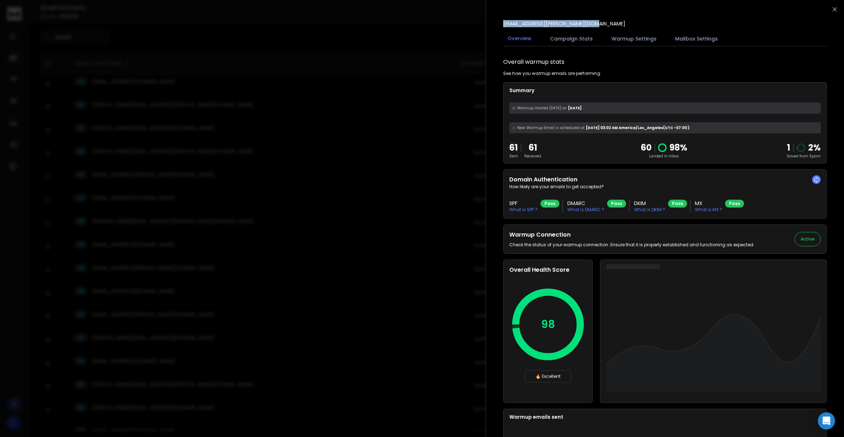
drag, startPoint x: 507, startPoint y: 24, endPoint x: 501, endPoint y: 24, distance: 5.8
click at [501, 24] on div "[EMAIL_ADDRESS][PERSON_NAME][DOMAIN_NAME] Overview Campaign Stats Warmup Settin…" at bounding box center [665, 292] width 341 height 567
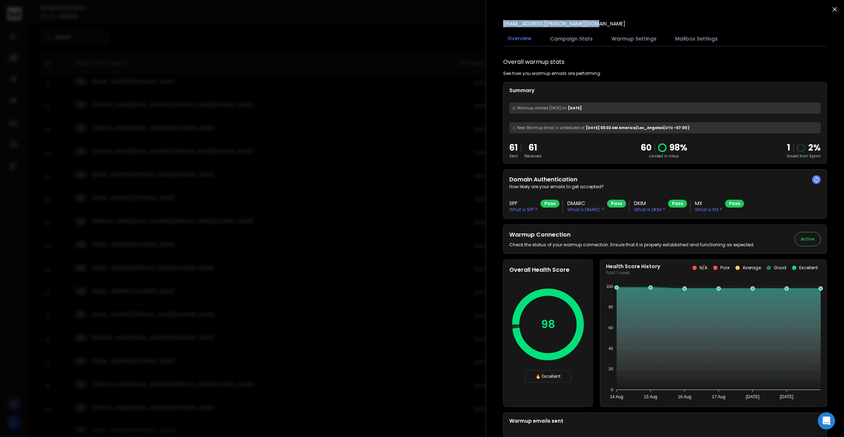
click at [833, 11] on icon "button" at bounding box center [834, 9] width 7 height 7
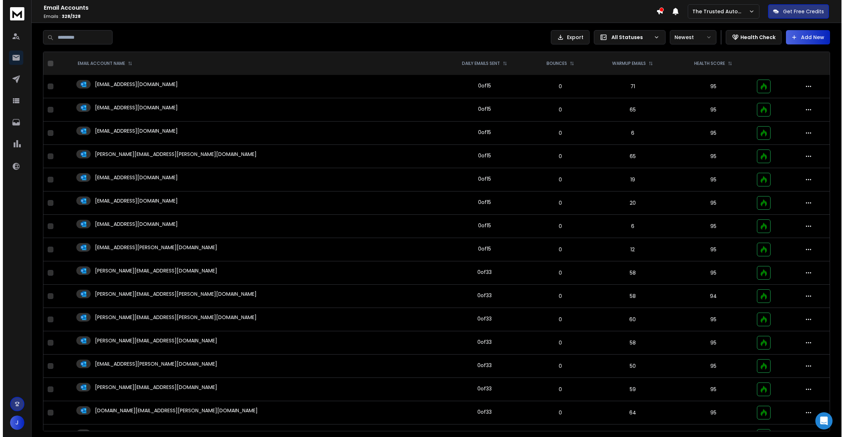
scroll to position [3875, 0]
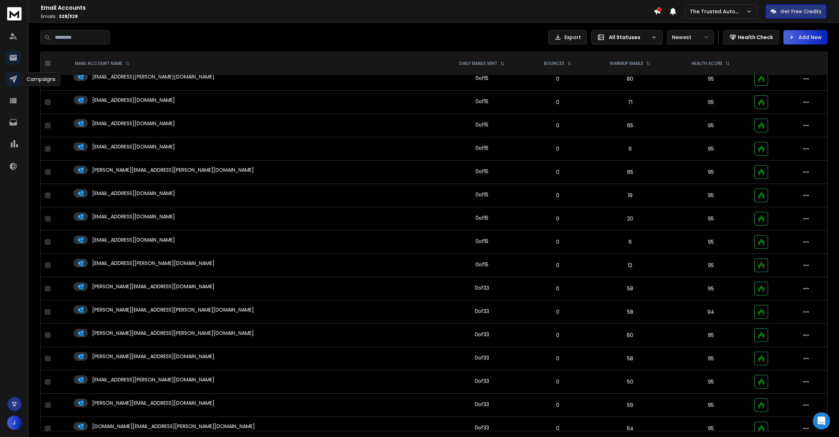
click at [19, 77] on link at bounding box center [13, 79] width 14 height 14
